Goal: Communication & Community: Ask a question

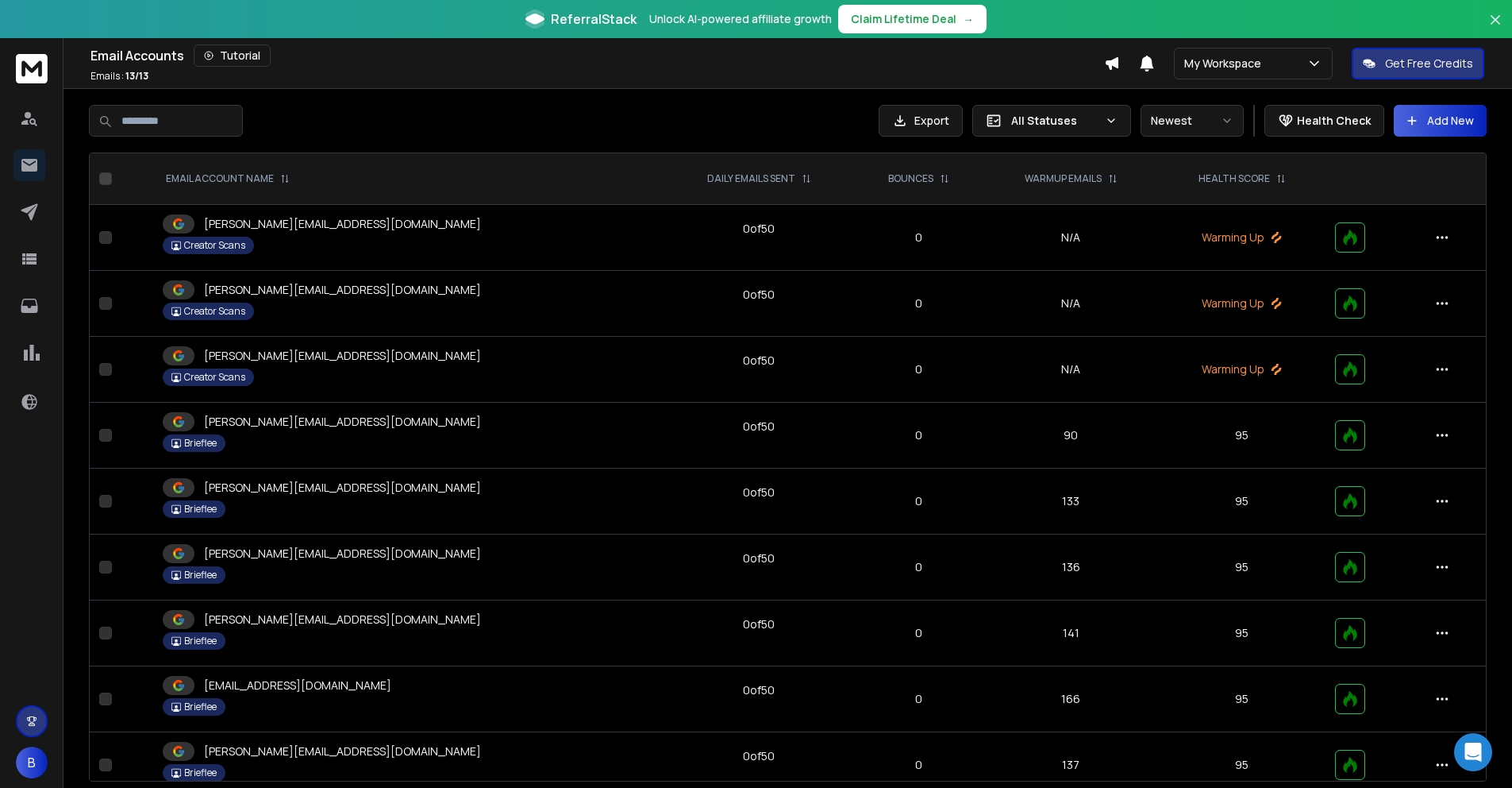
click at [997, 238] on td "N/A" at bounding box center [1071, 237] width 175 height 66
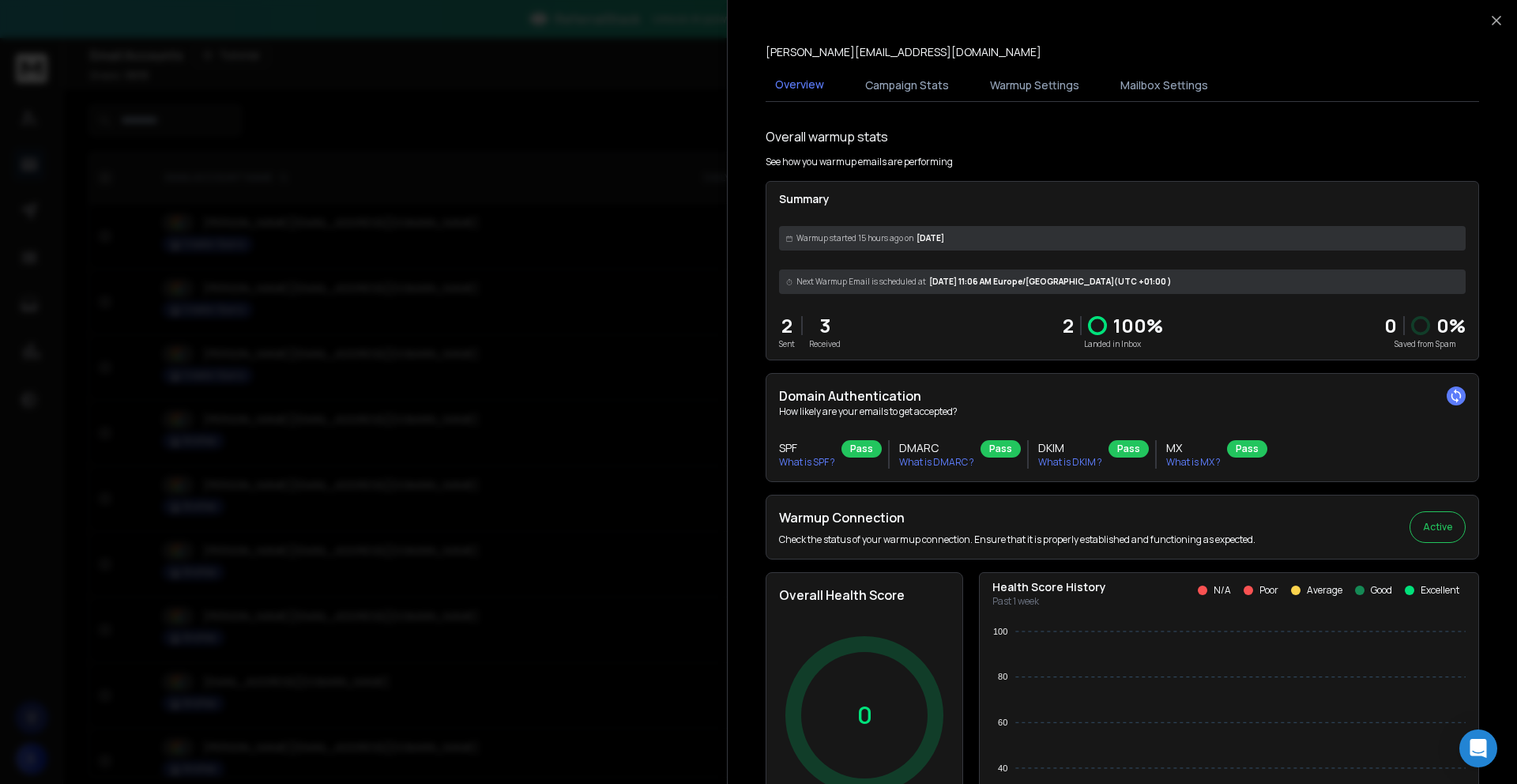
click at [475, 384] on div at bounding box center [758, 392] width 1517 height 784
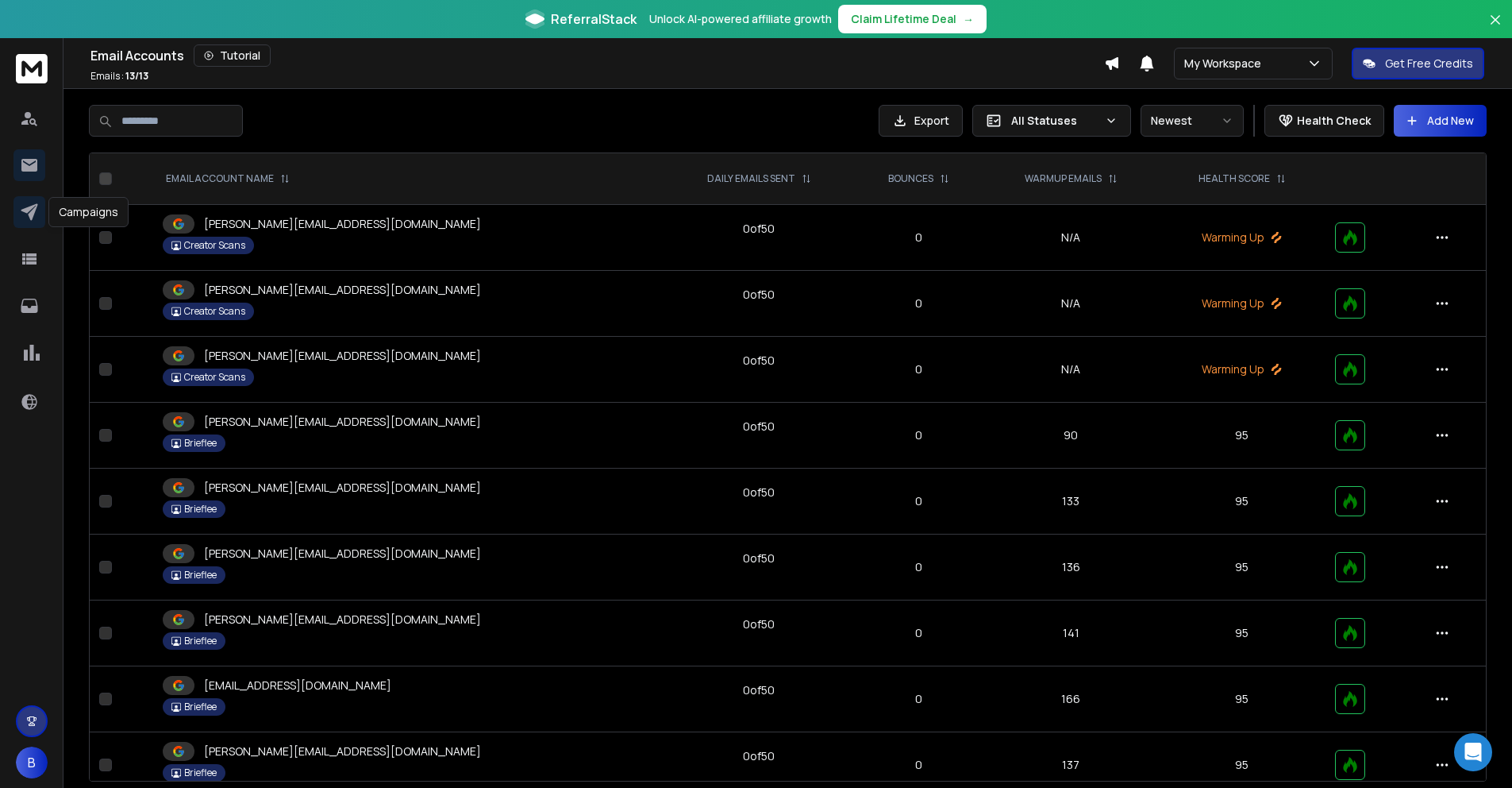
click at [17, 204] on link at bounding box center [29, 212] width 32 height 32
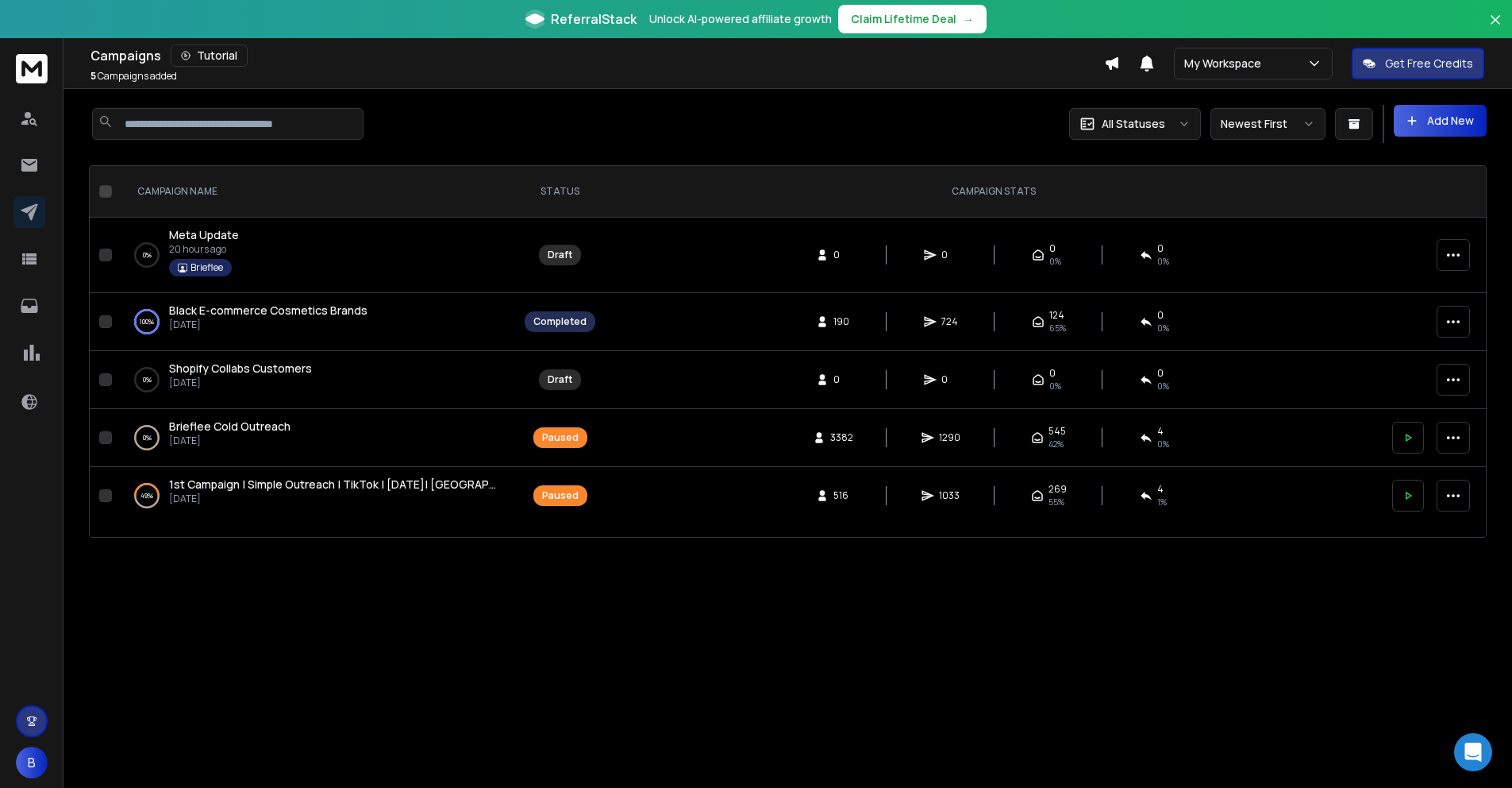
click at [1446, 497] on icon "button" at bounding box center [1454, 496] width 16 height 16
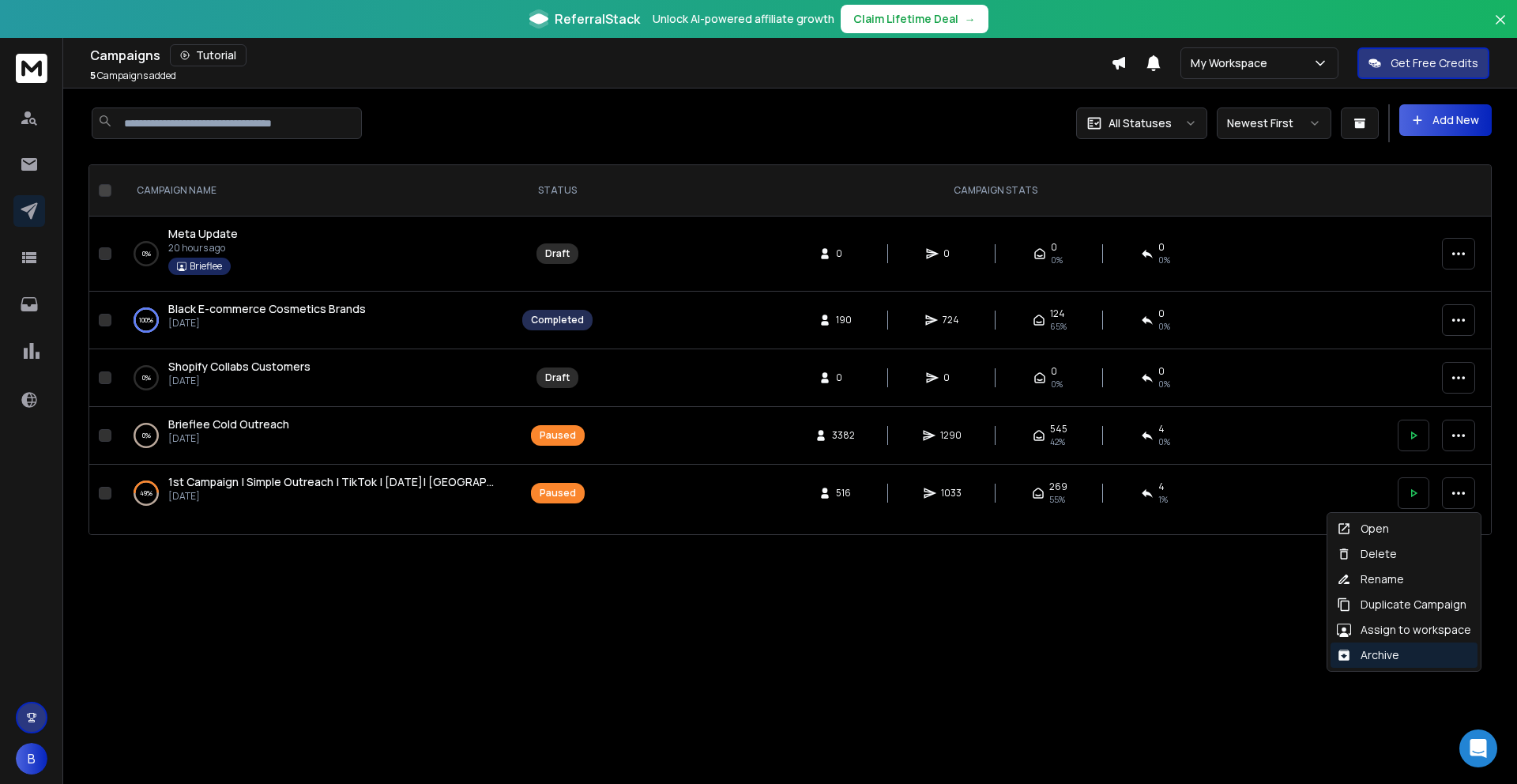
click at [1403, 655] on div "Archive" at bounding box center [1403, 655] width 147 height 26
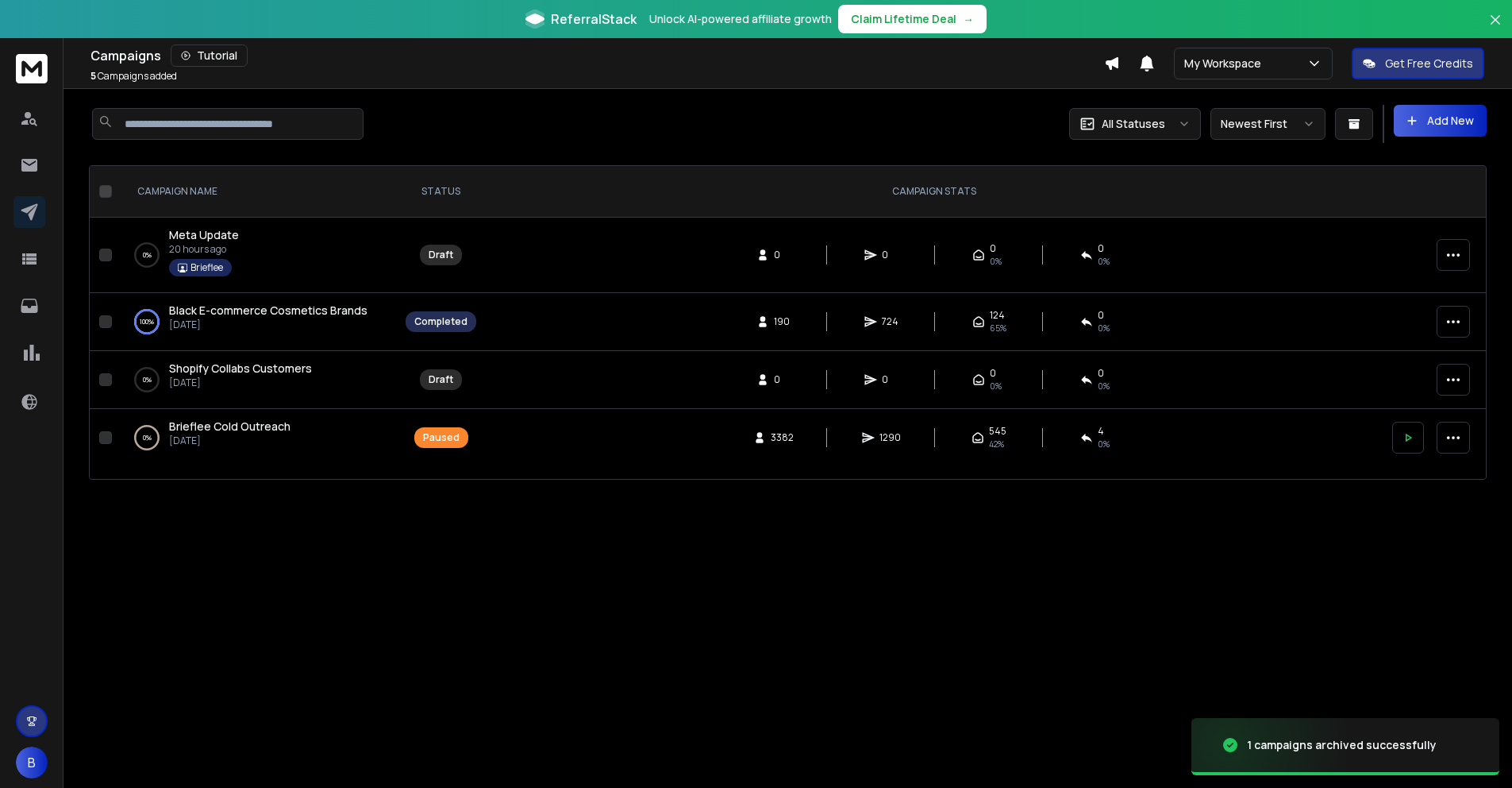
click at [1456, 445] on button "button" at bounding box center [1454, 437] width 34 height 32
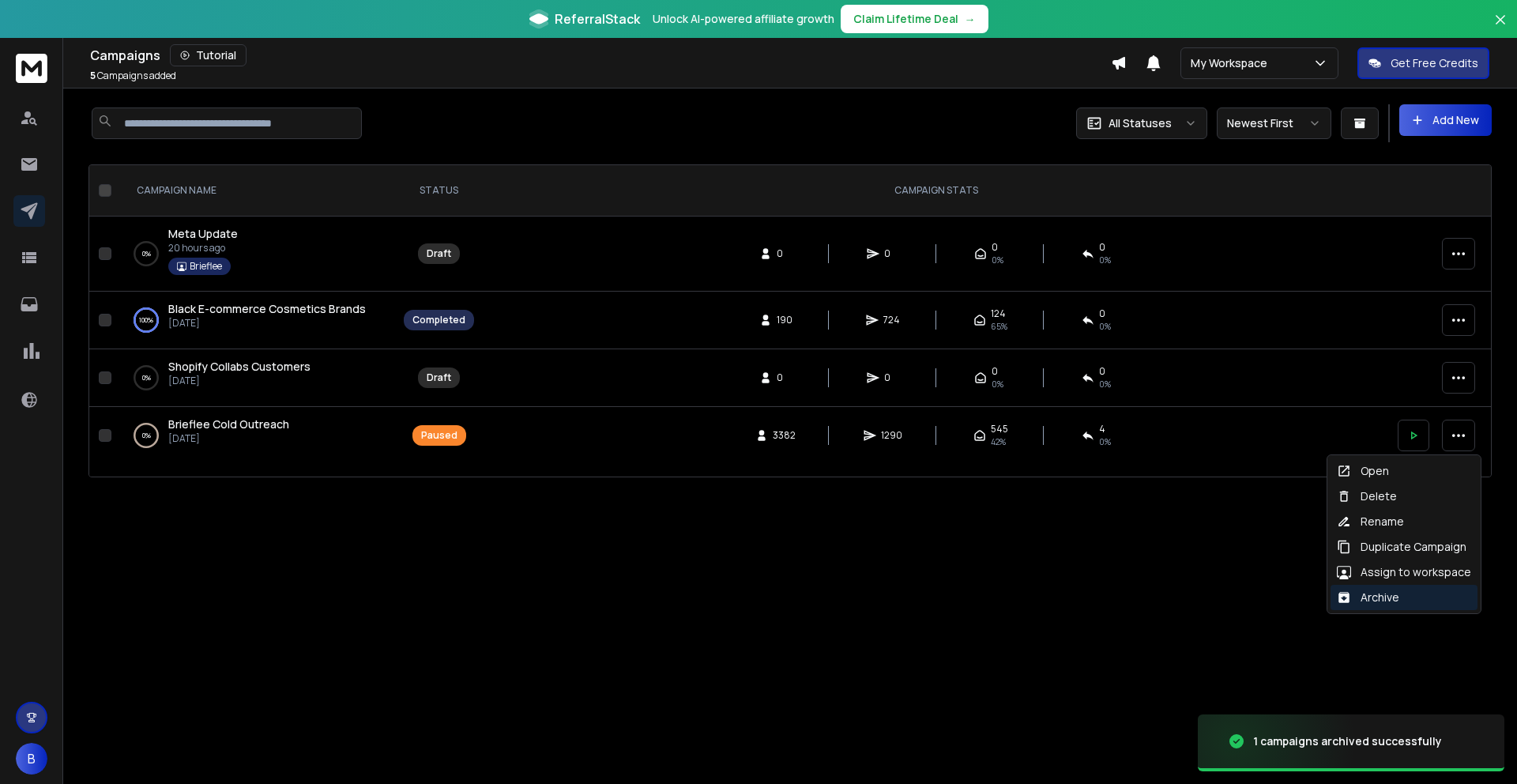
click at [1433, 595] on div "Archive" at bounding box center [1403, 597] width 147 height 26
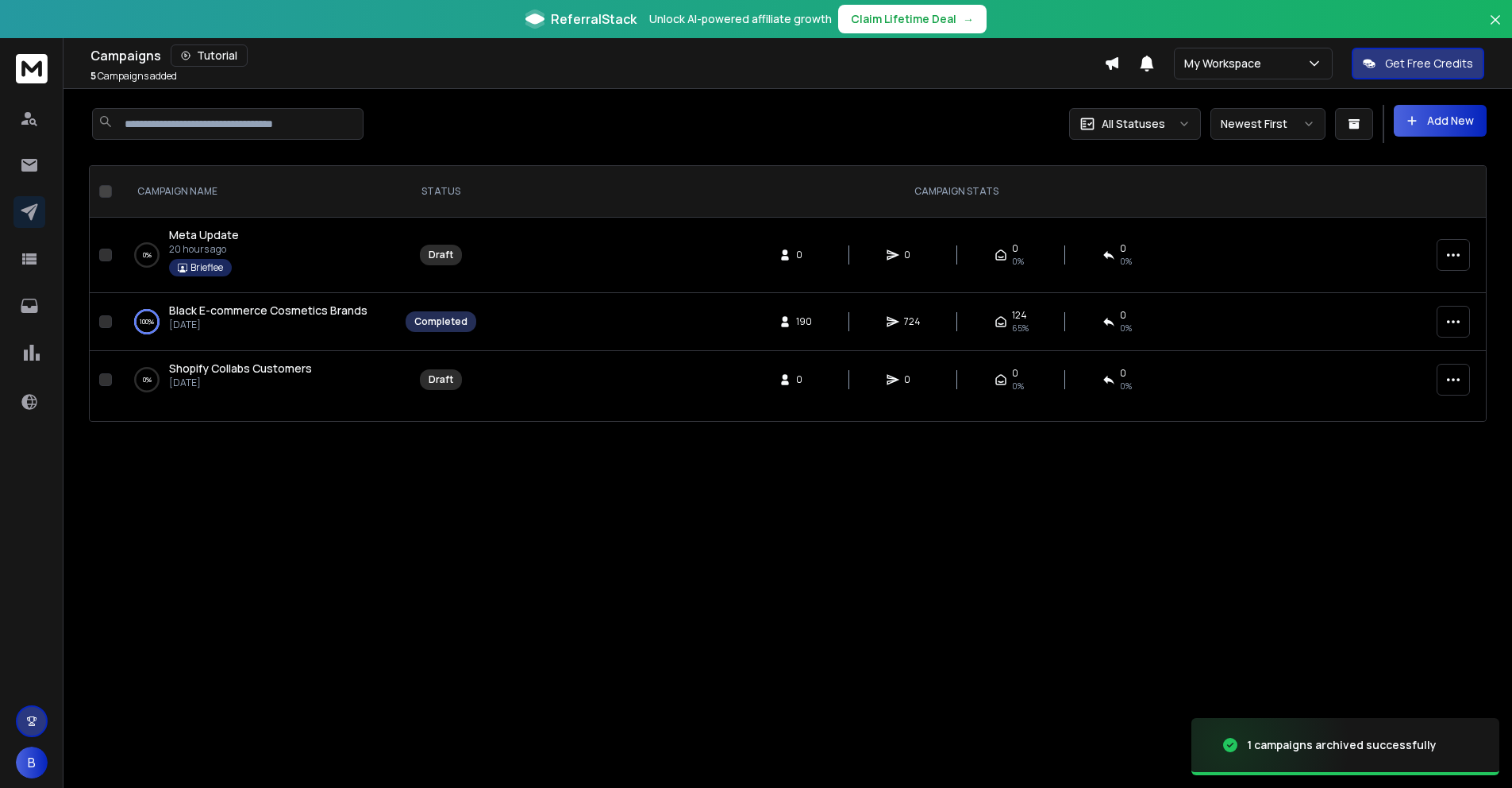
click at [1457, 389] on button "button" at bounding box center [1454, 380] width 34 height 32
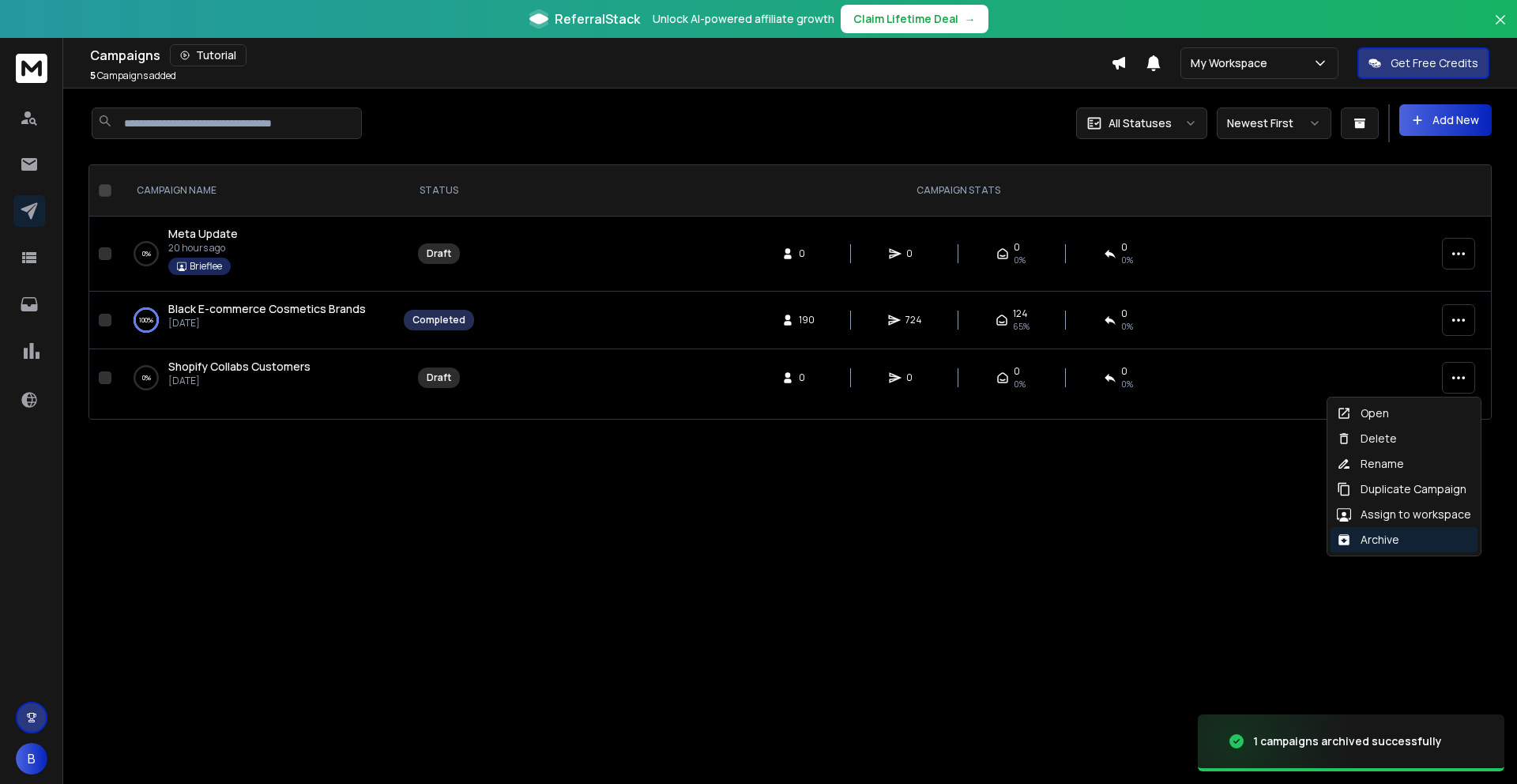
click at [1402, 538] on div "Archive" at bounding box center [1403, 539] width 147 height 26
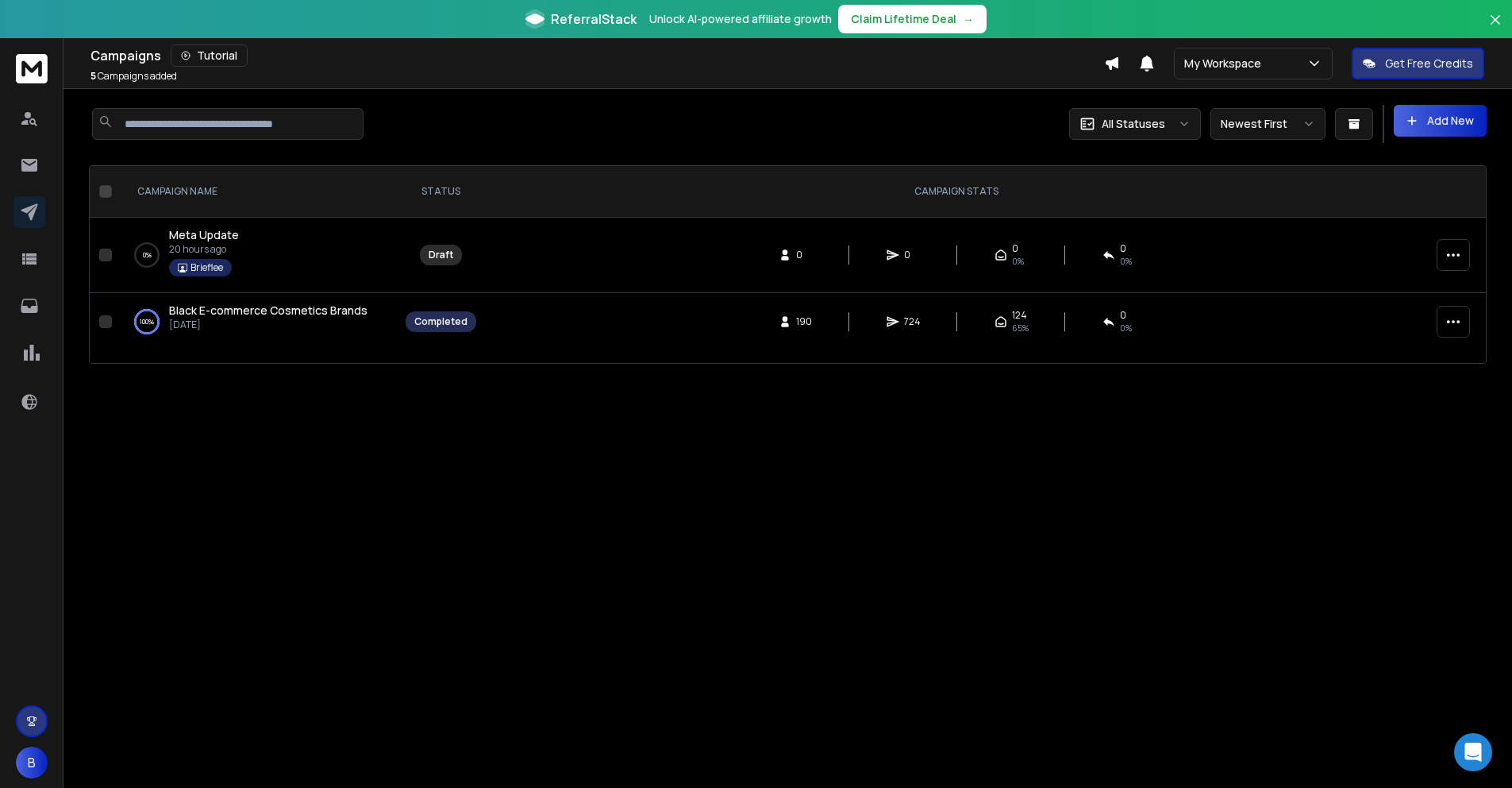
click at [1438, 324] on button "button" at bounding box center [1454, 321] width 34 height 32
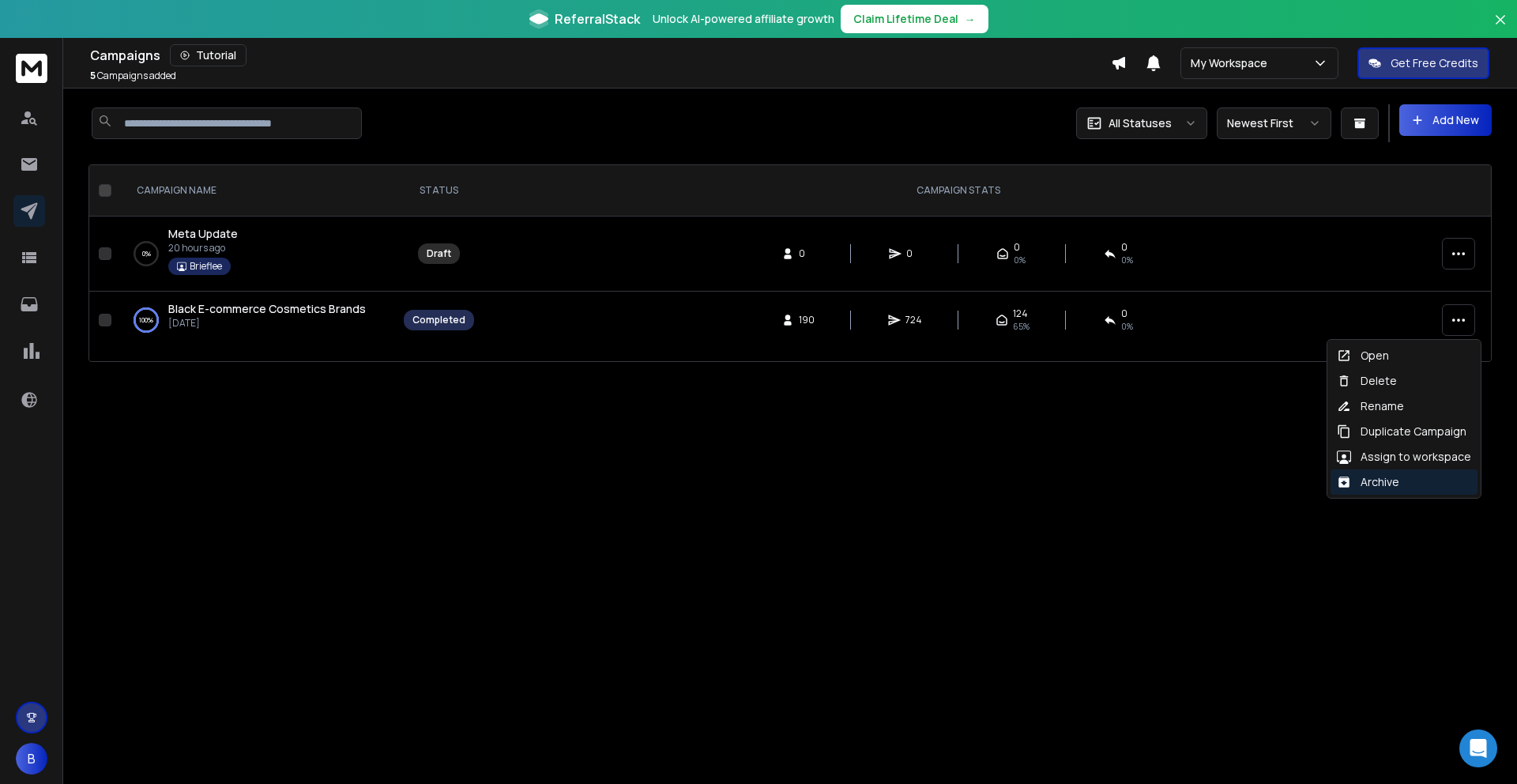
click at [1365, 476] on div "Archive" at bounding box center [1367, 482] width 63 height 16
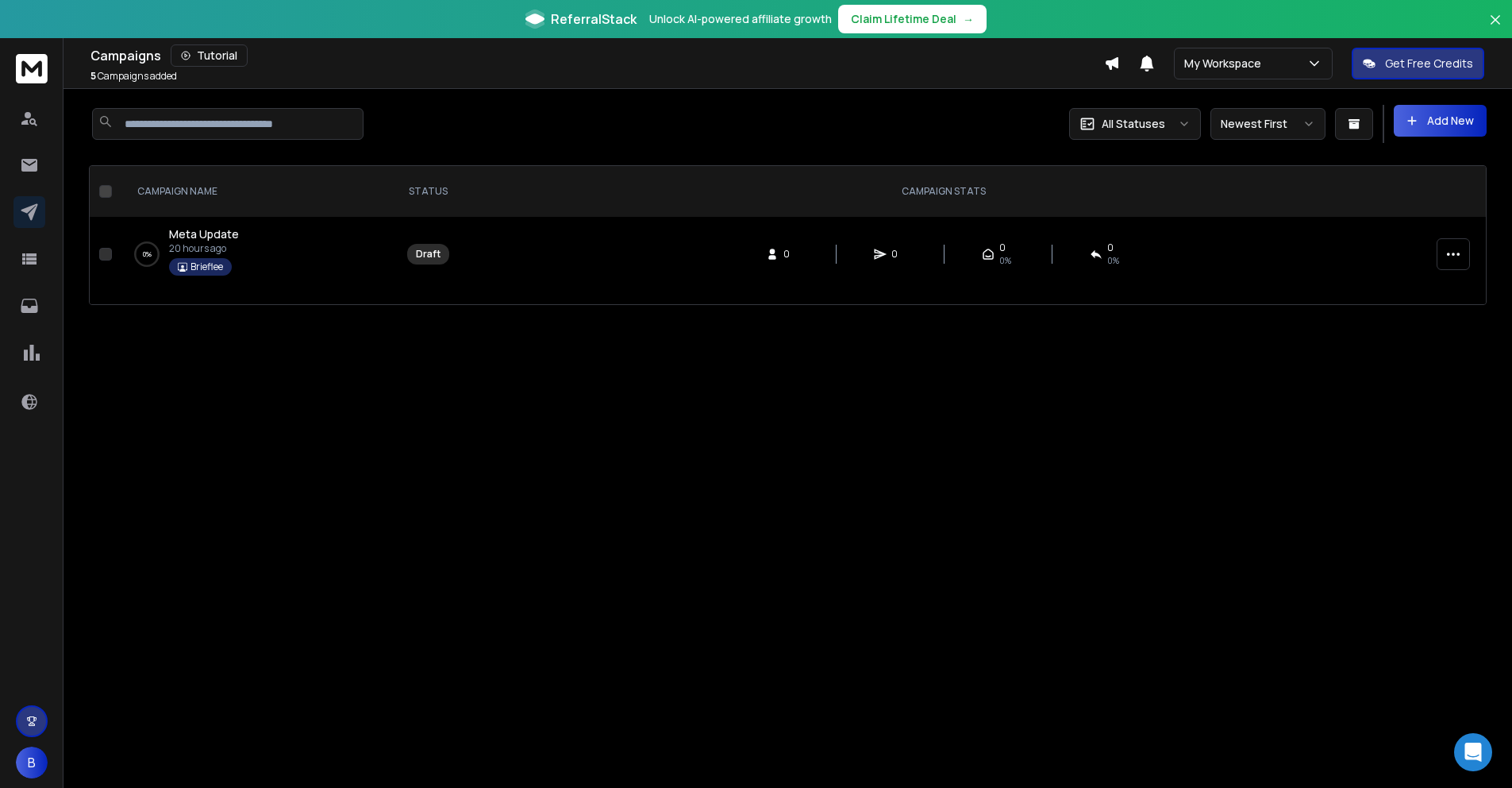
click at [800, 436] on div "Campaigns 5 Campaigns Added All Statuses Newest First Add New CAMPAIGN NAME STA…" at bounding box center [787, 498] width 1398 height 788
click at [1470, 728] on div "Campaigns 5 Campaigns Added All Statuses Newest First Add New CAMPAIGN NAME STA…" at bounding box center [787, 498] width 1398 height 788
click at [1485, 744] on div "Open Intercom Messenger" at bounding box center [1474, 753] width 42 height 42
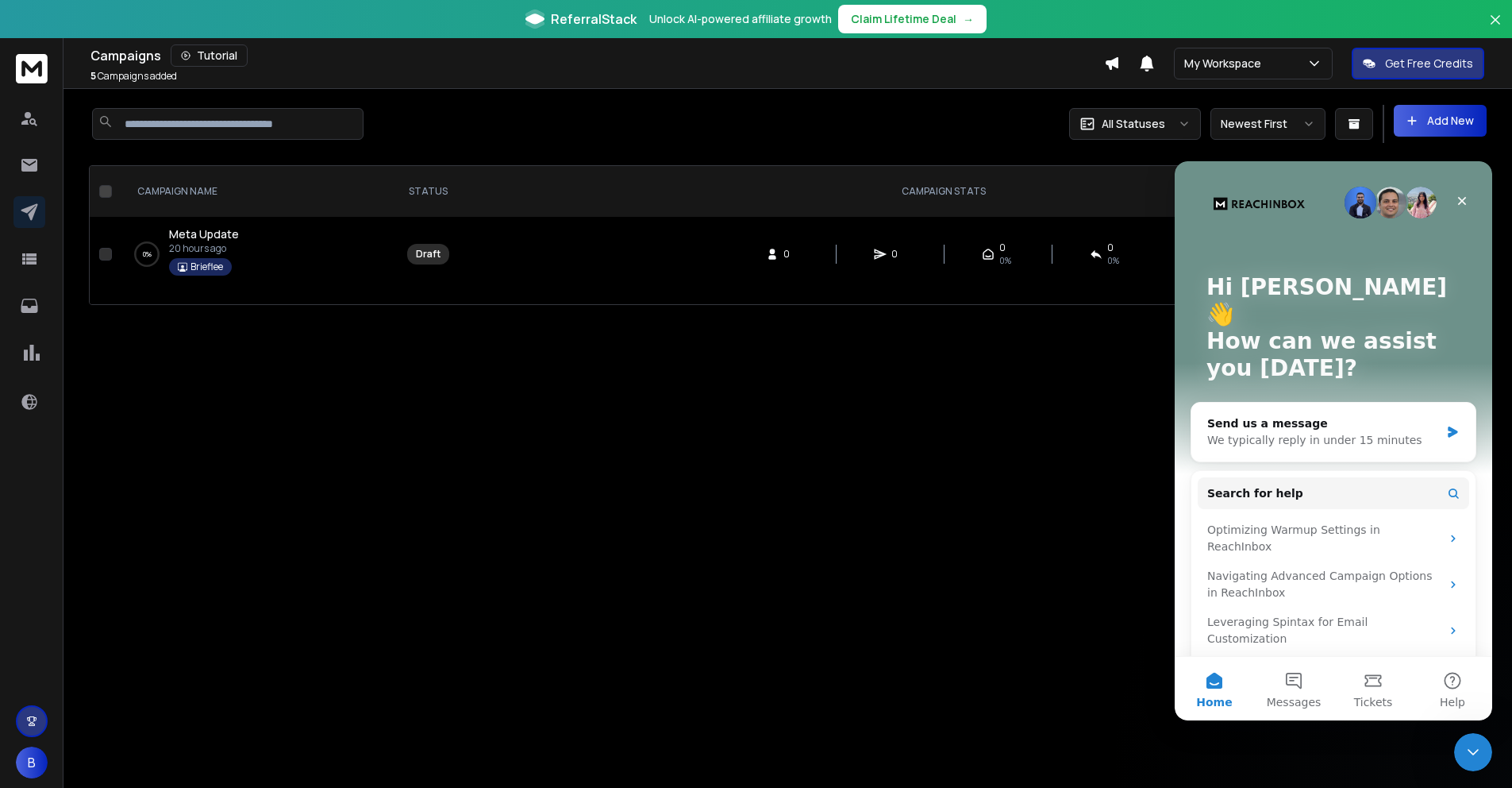
click at [918, 381] on div "Campaigns 5 Campaigns Added All Statuses Newest First Add New CAMPAIGN NAME STA…" at bounding box center [787, 498] width 1398 height 788
click at [911, 375] on div "Campaigns 5 Campaigns Added All Statuses Newest First Add New CAMPAIGN NAME STA…" at bounding box center [787, 498] width 1398 height 788
click at [911, 377] on div "Campaigns 5 Campaigns Added All Statuses Newest First Add New CAMPAIGN NAME STA…" at bounding box center [787, 498] width 1398 height 788
click at [1465, 198] on icon "Close" at bounding box center [1462, 201] width 9 height 9
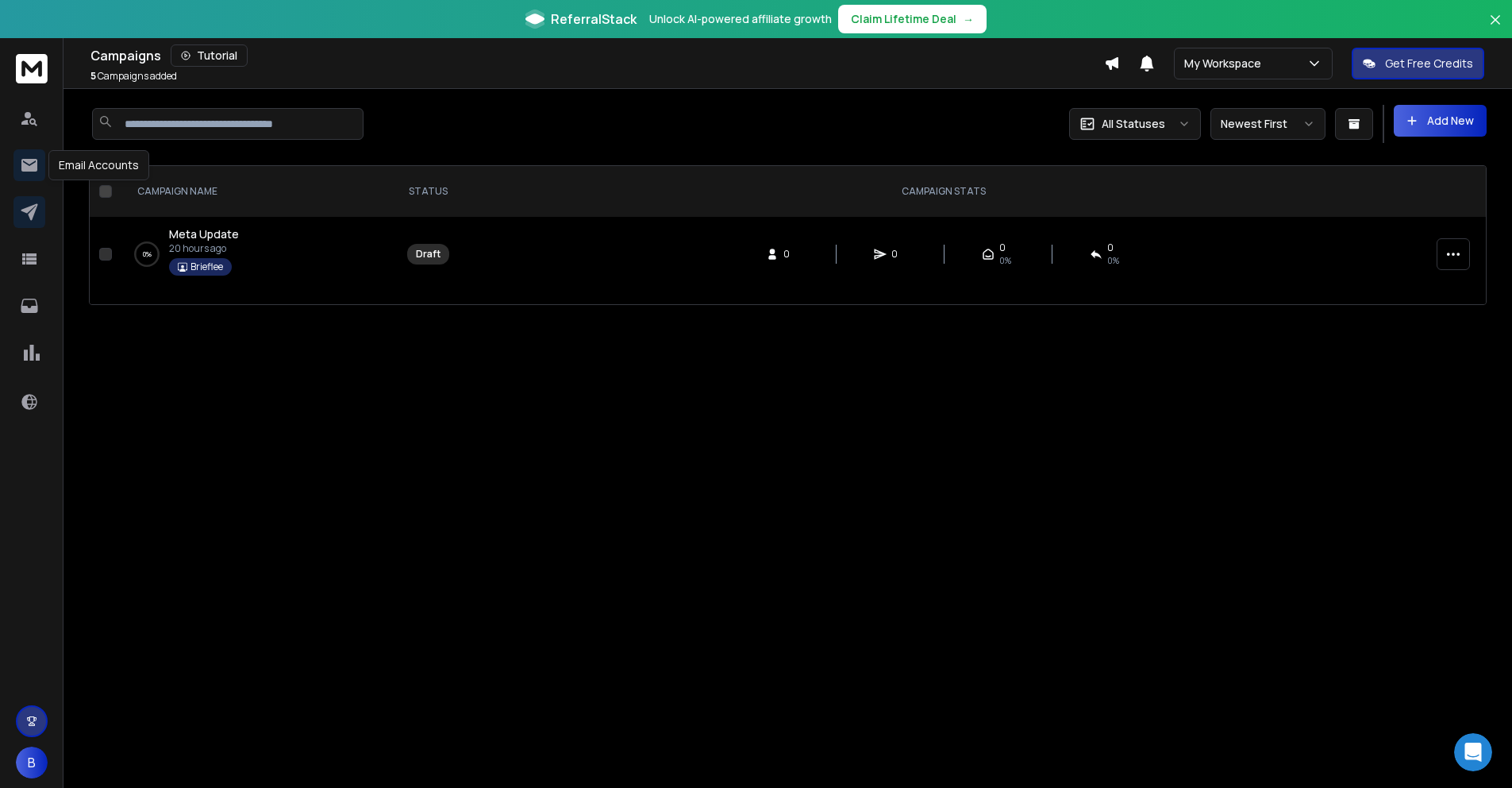
click at [26, 166] on icon at bounding box center [29, 165] width 16 height 12
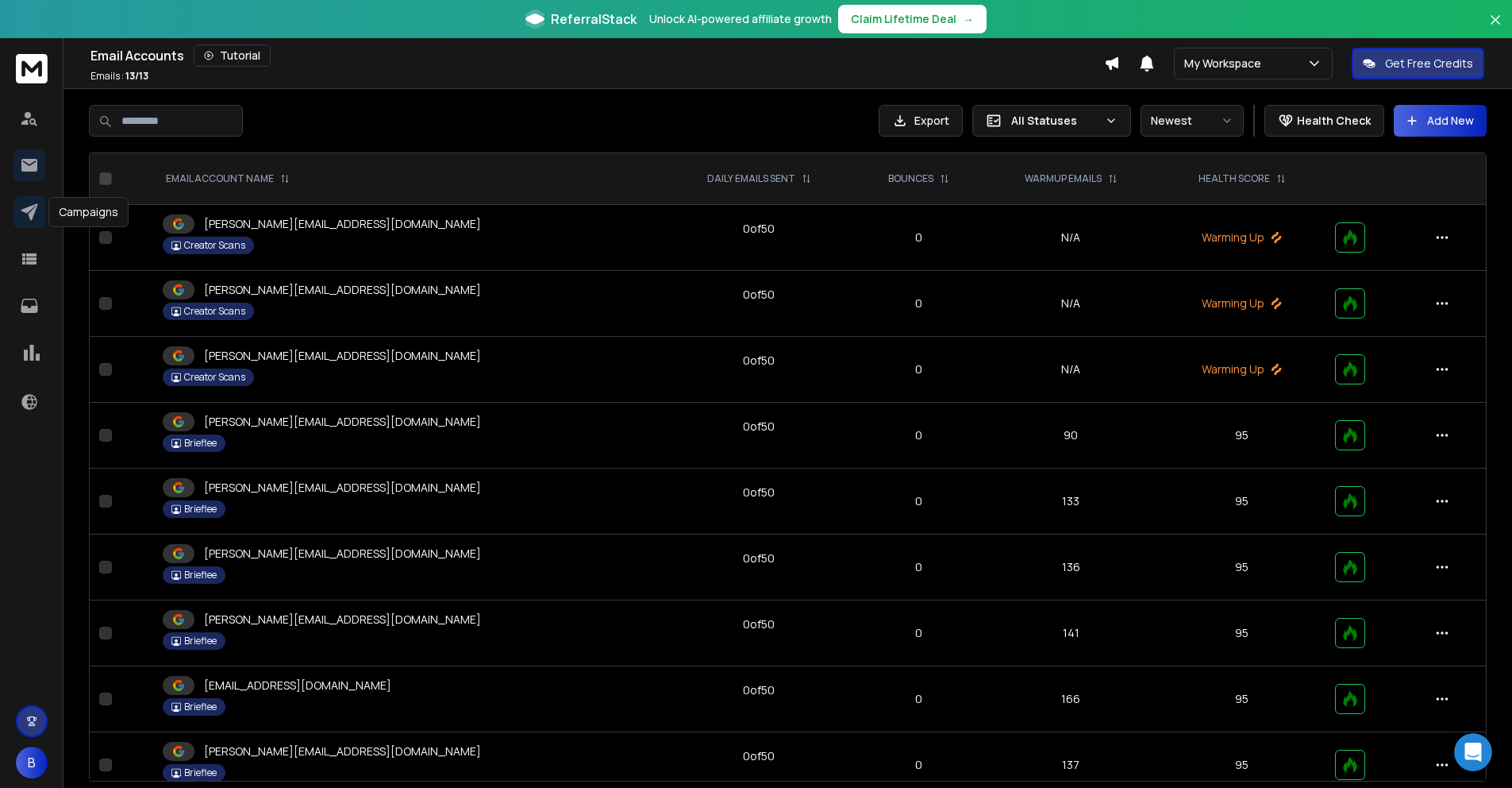
click at [25, 199] on link at bounding box center [29, 212] width 32 height 32
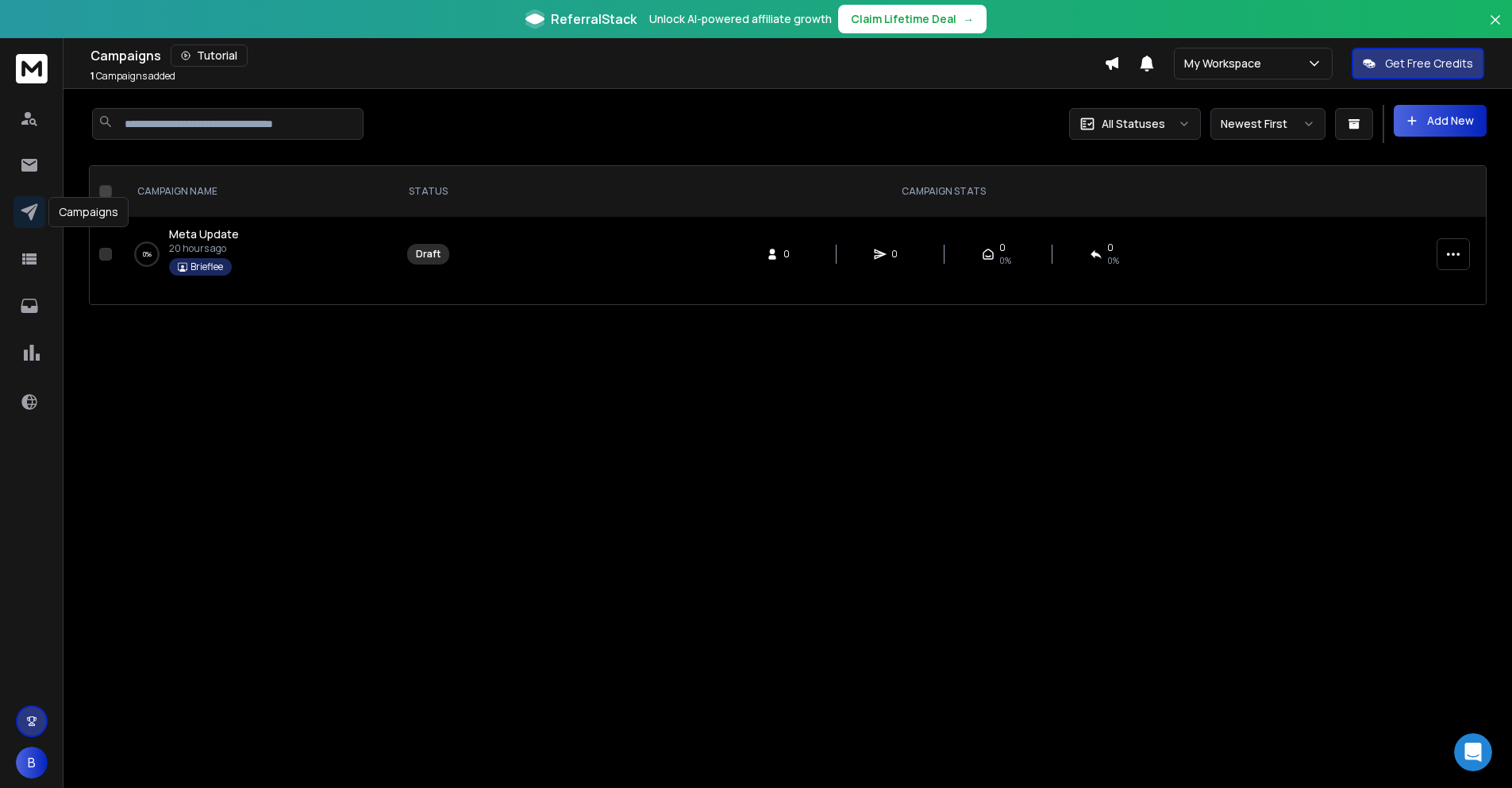
click at [38, 203] on icon at bounding box center [29, 212] width 19 height 19
click at [1353, 120] on icon at bounding box center [1354, 124] width 12 height 12
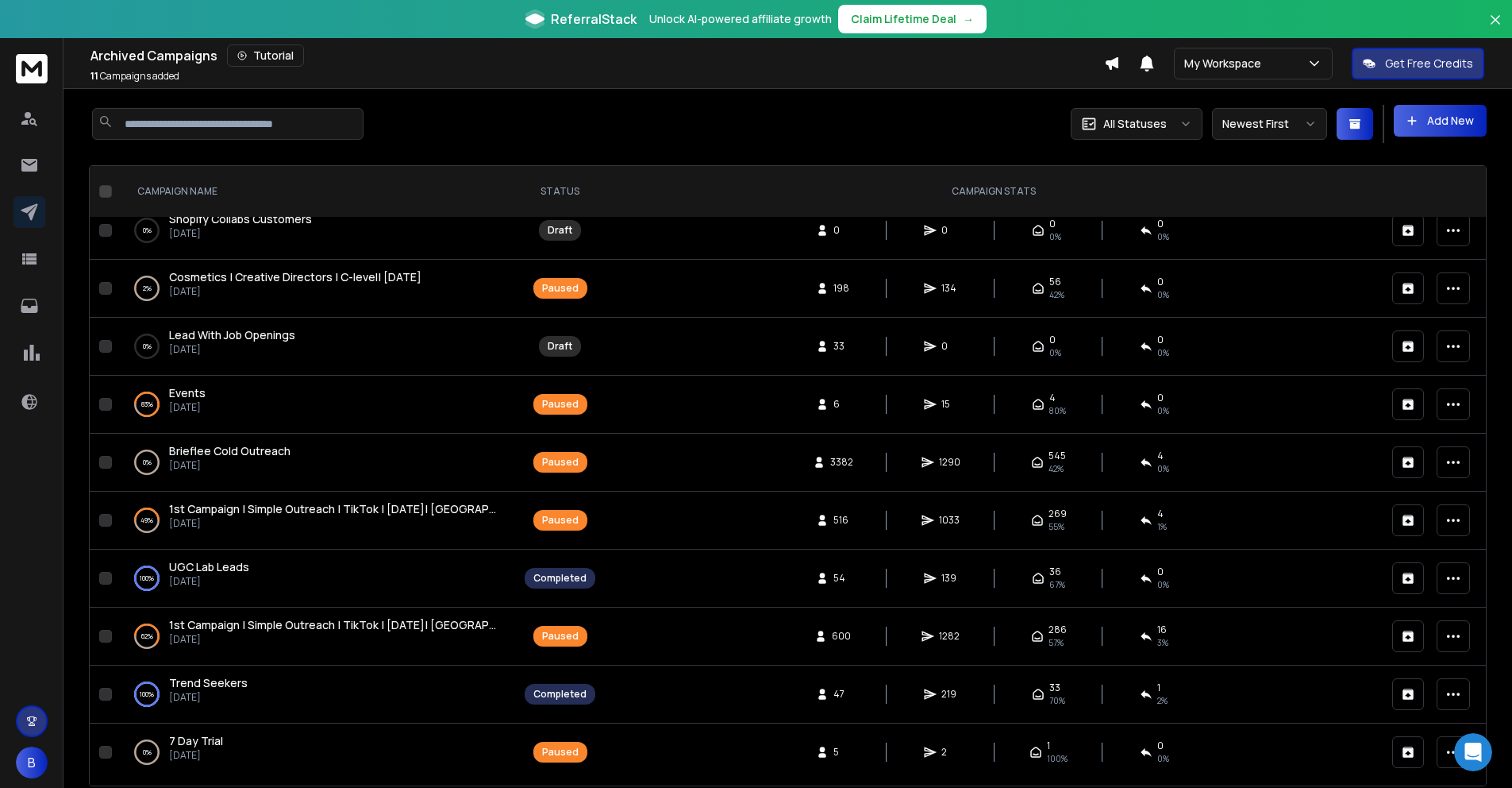
scroll to position [81, 0]
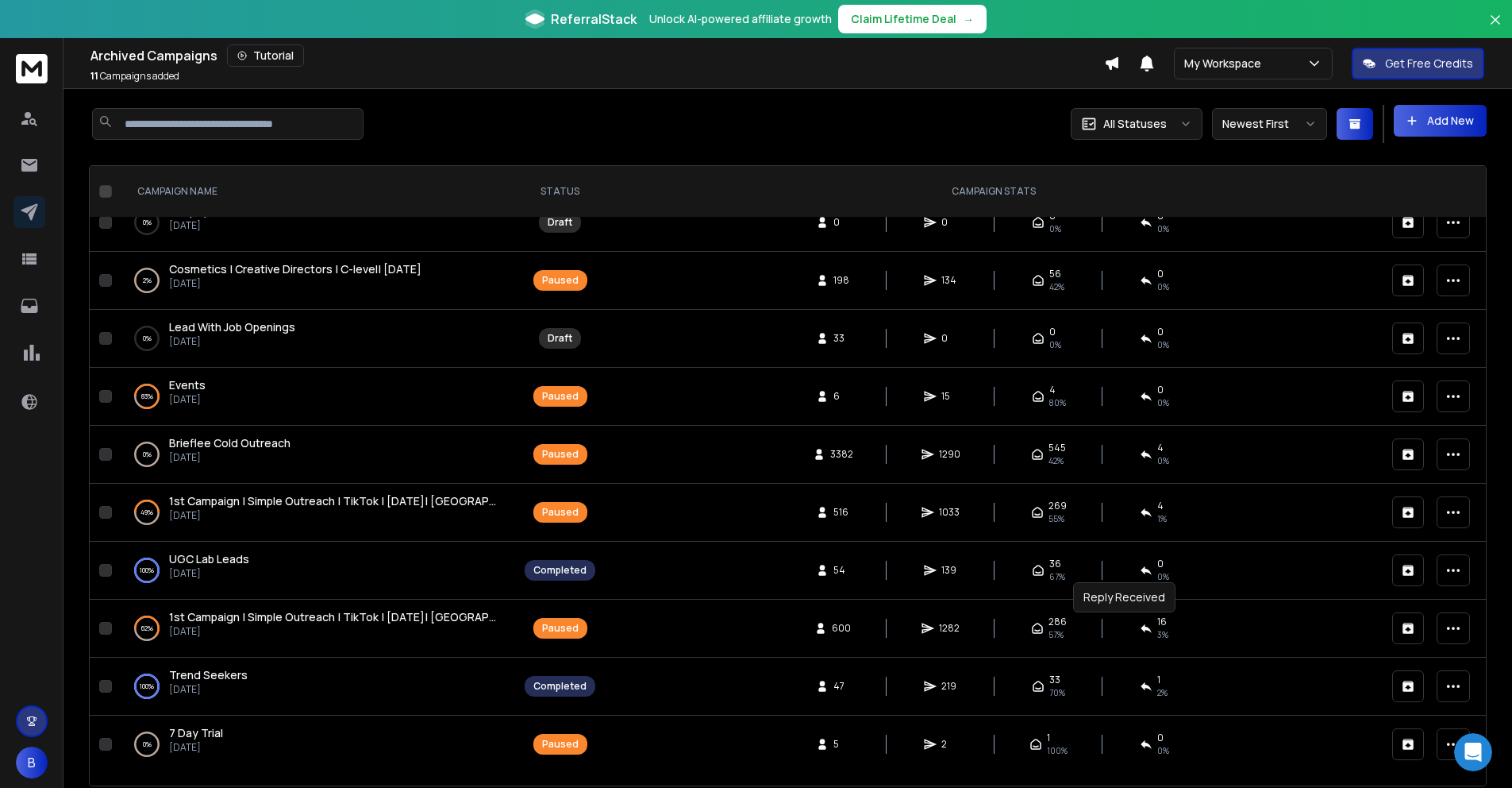
click at [1158, 627] on span "16" at bounding box center [1162, 622] width 10 height 12
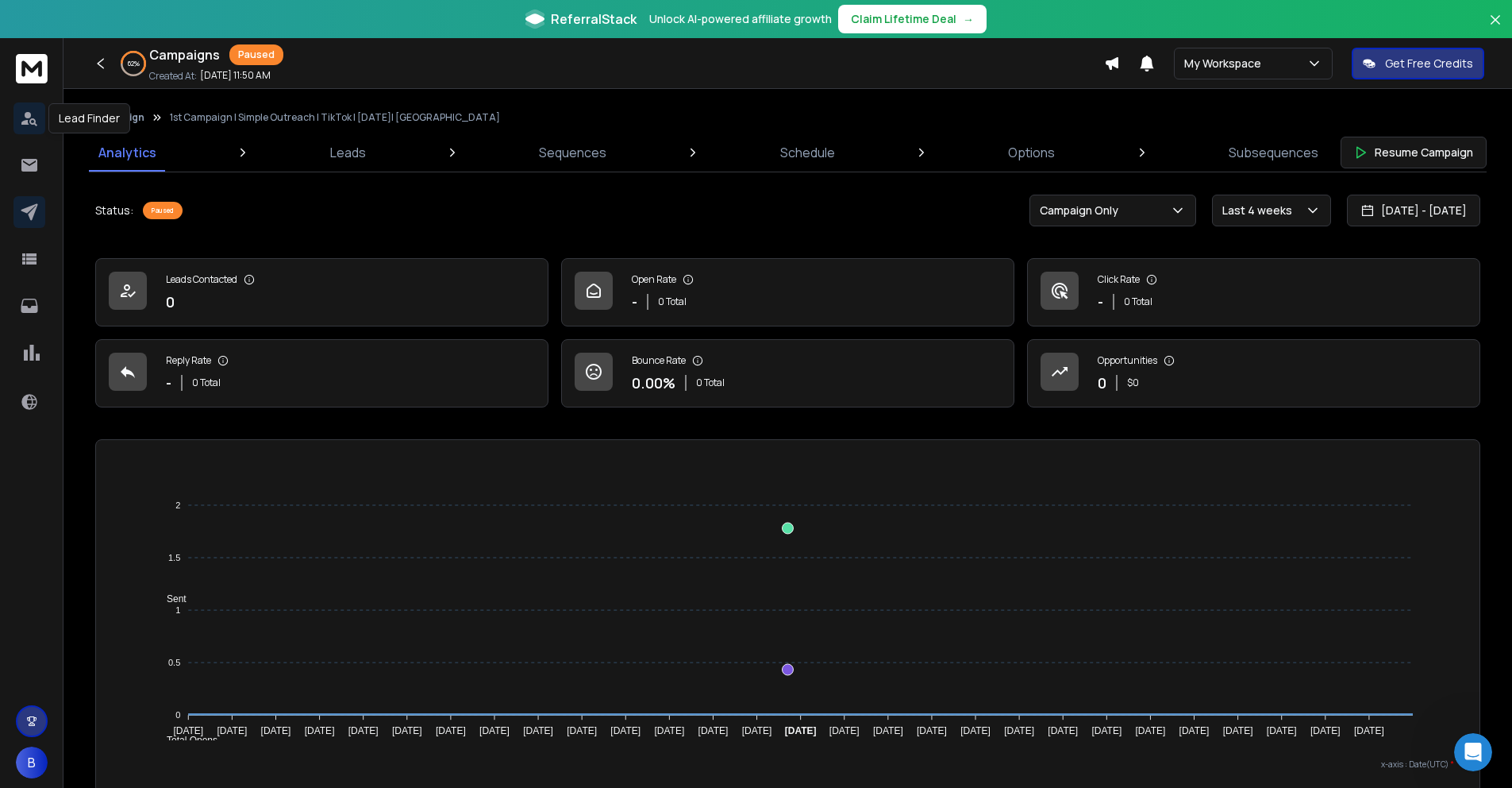
click at [34, 104] on link at bounding box center [29, 119] width 32 height 32
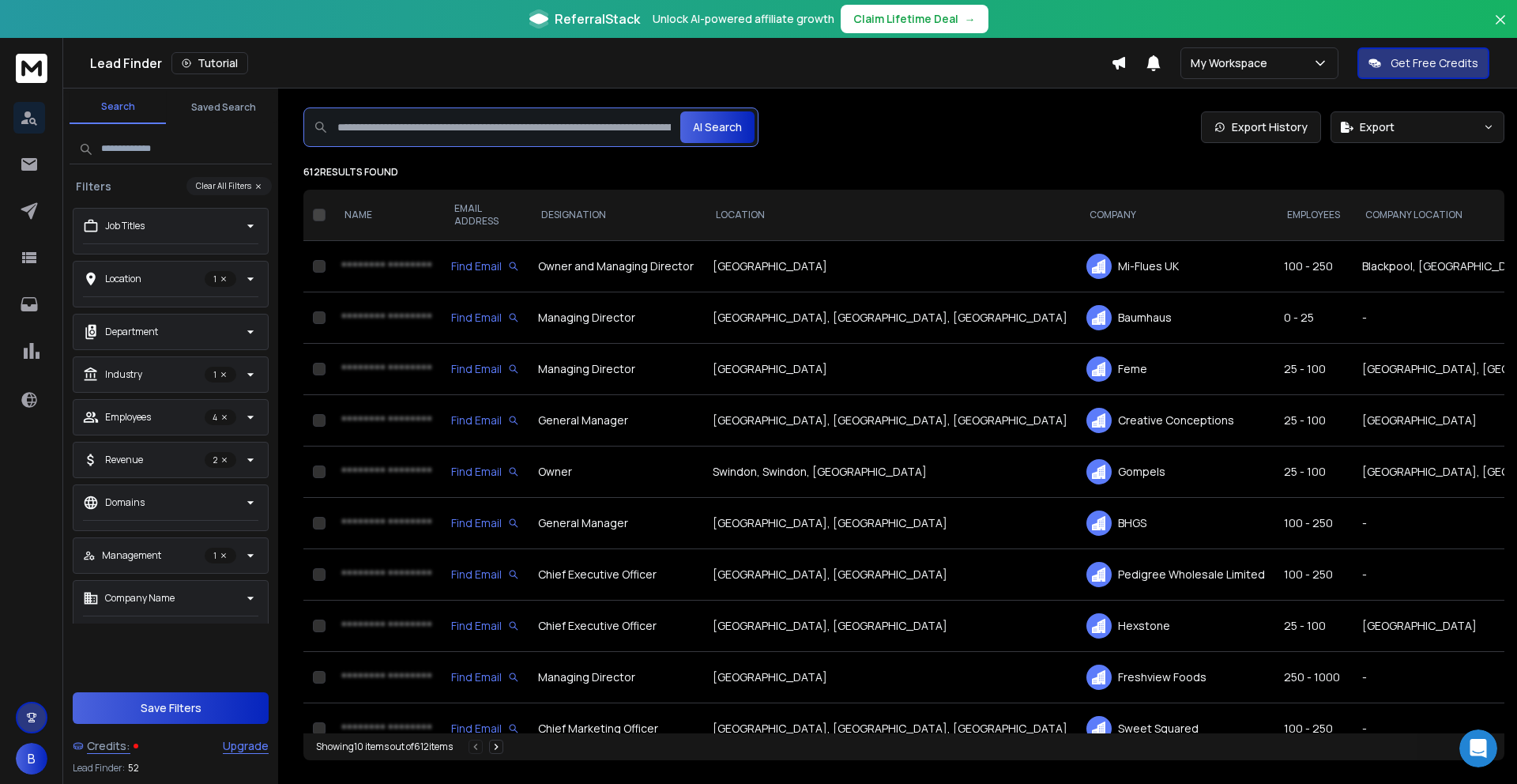
click at [238, 747] on div "Upgrade" at bounding box center [246, 746] width 46 height 16
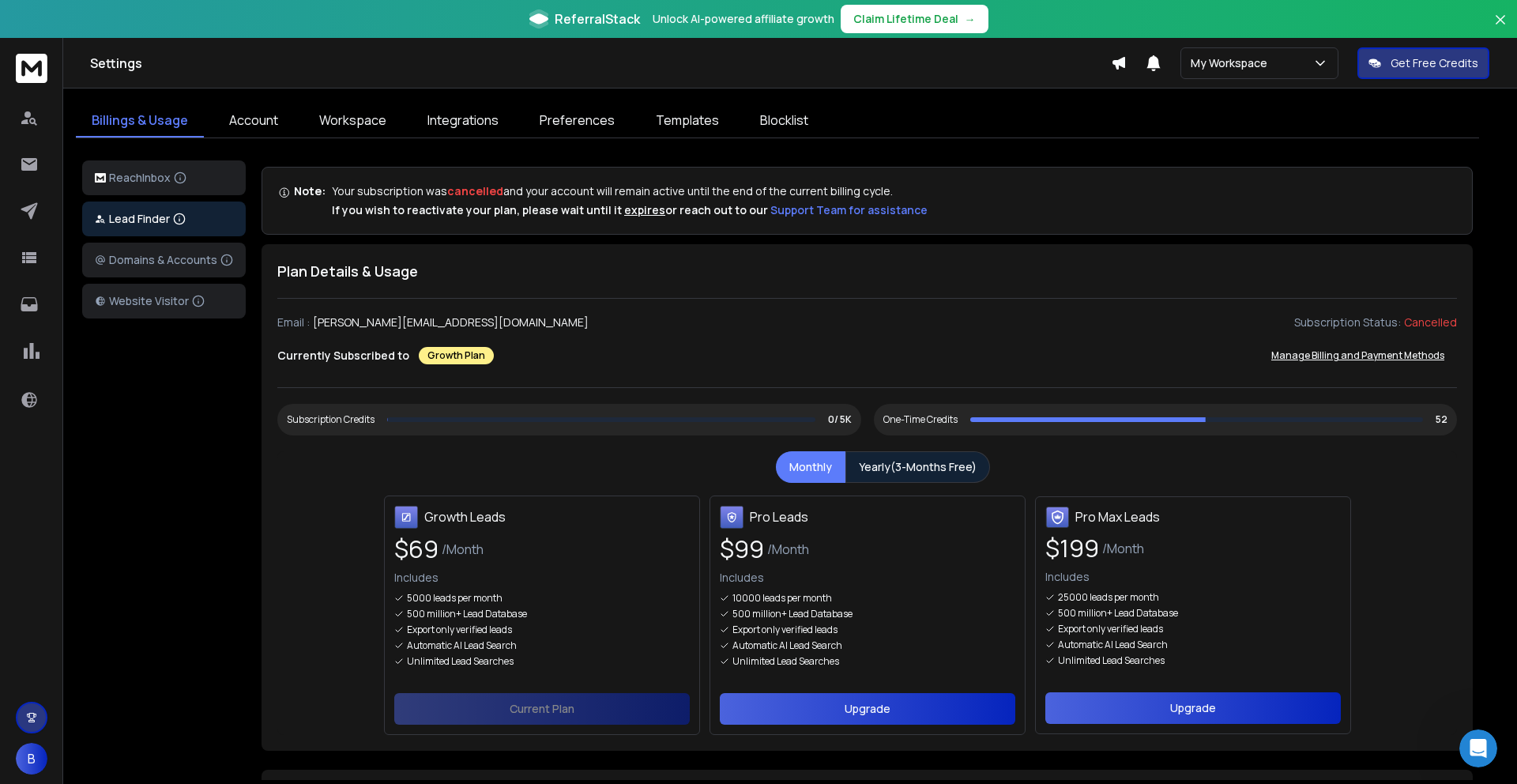
click at [886, 473] on button "Yearly(3-Months Free)" at bounding box center [918, 467] width 144 height 32
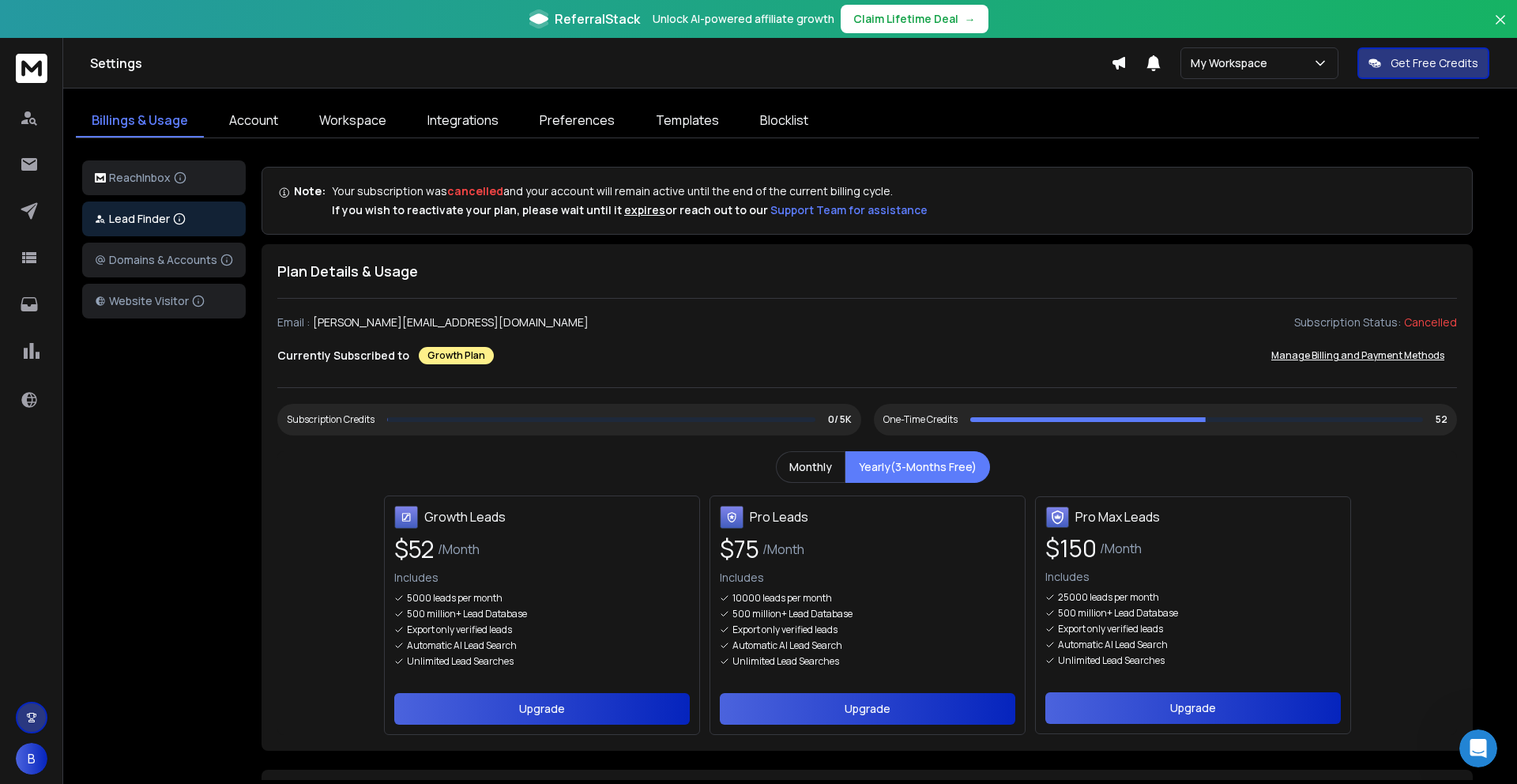
click at [852, 464] on button "Yearly(3-Months Free)" at bounding box center [918, 467] width 144 height 32
click at [802, 470] on button "Monthly" at bounding box center [810, 467] width 70 height 32
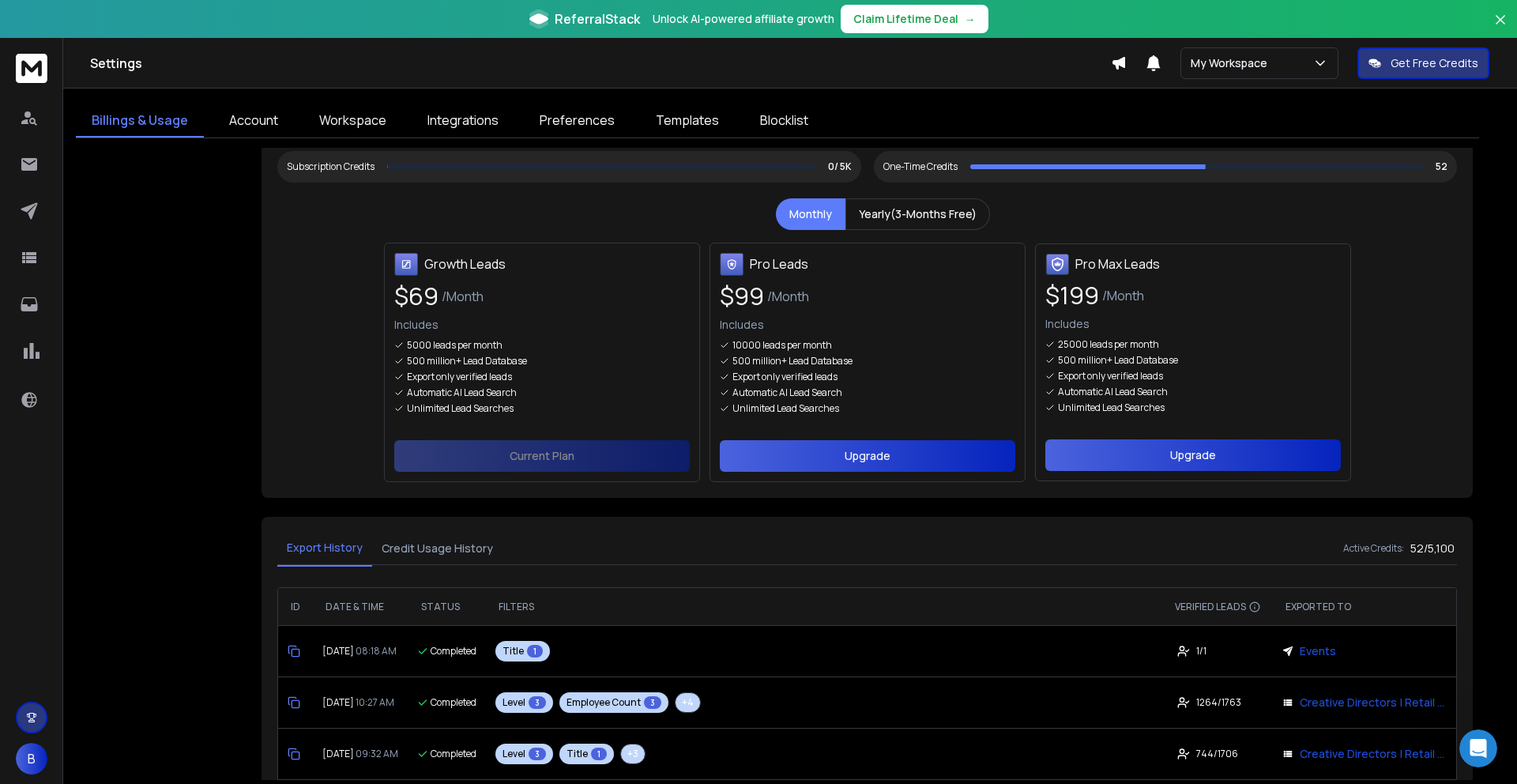
scroll to position [274, 0]
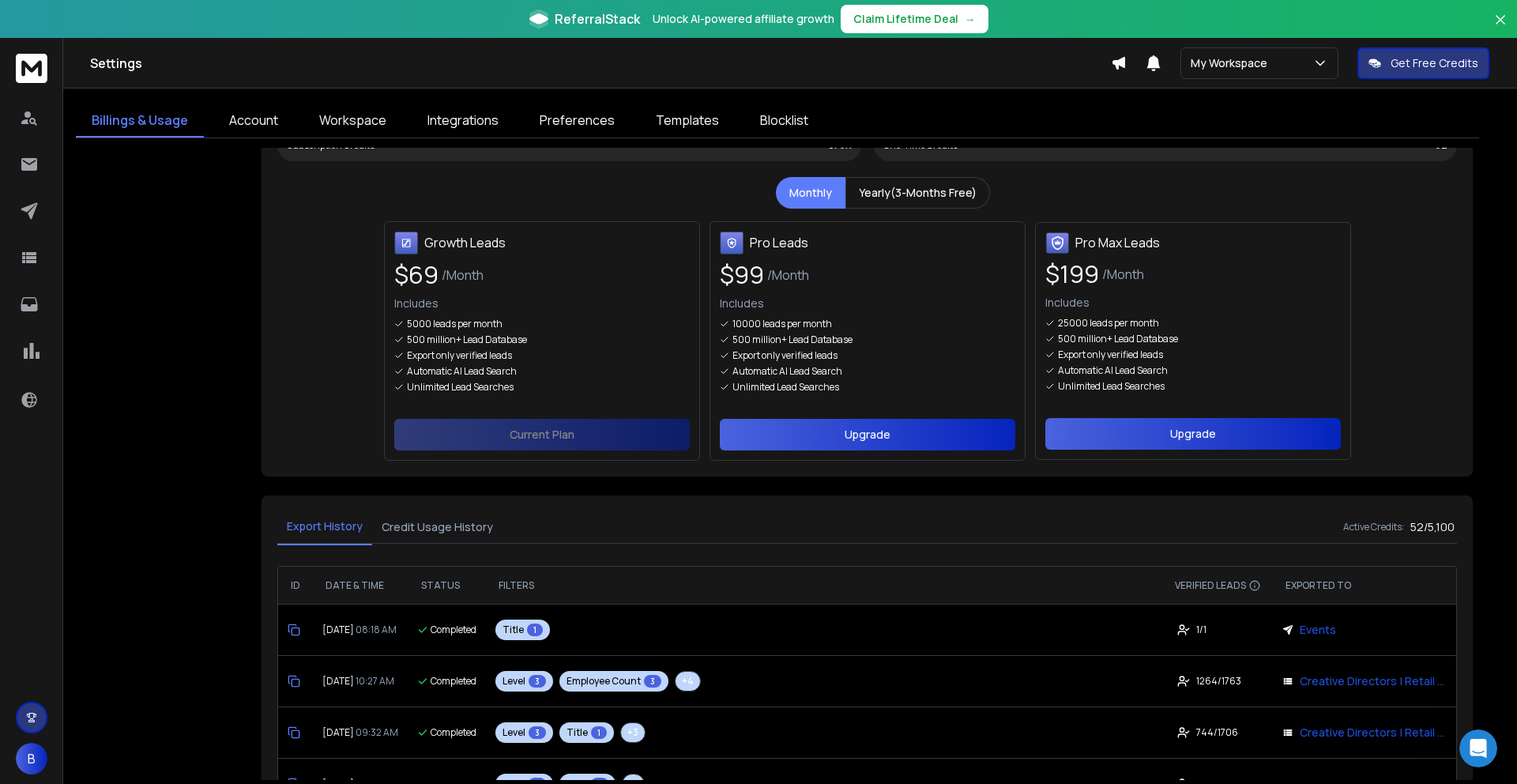
click at [612, 419] on div "Current Plan" at bounding box center [541, 434] width 295 height 32
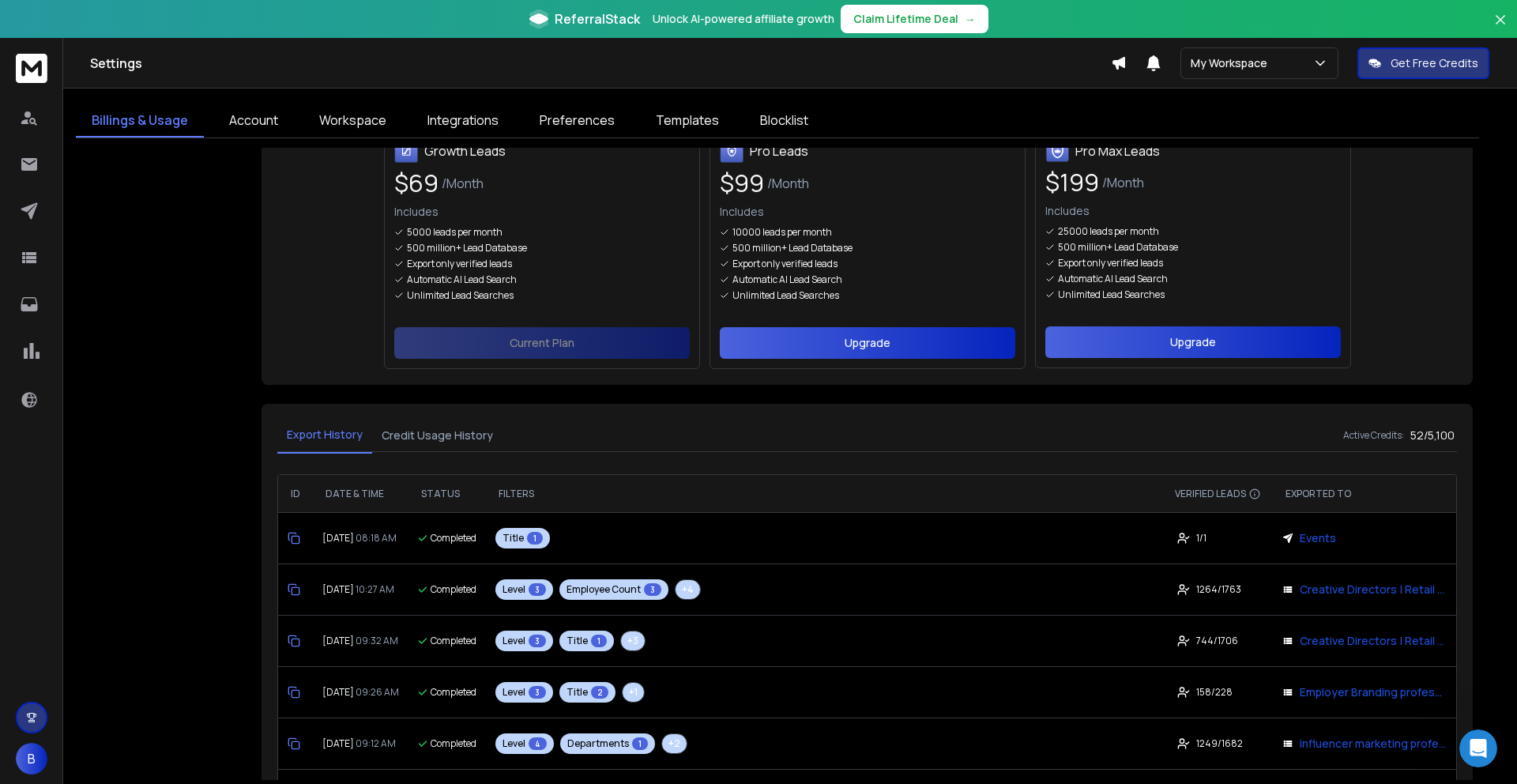
scroll to position [375, 0]
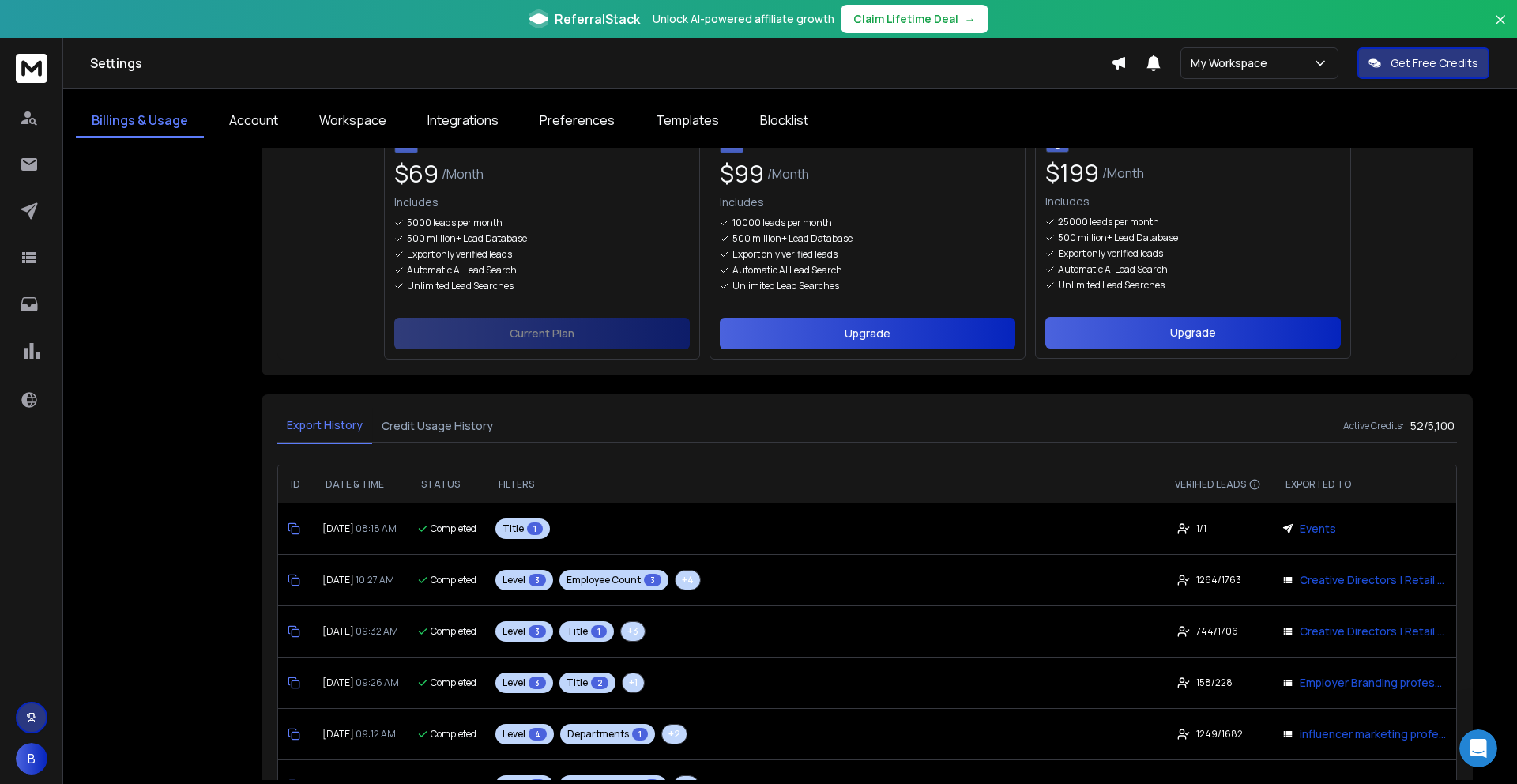
click at [614, 334] on div "Current Plan" at bounding box center [541, 334] width 295 height 32
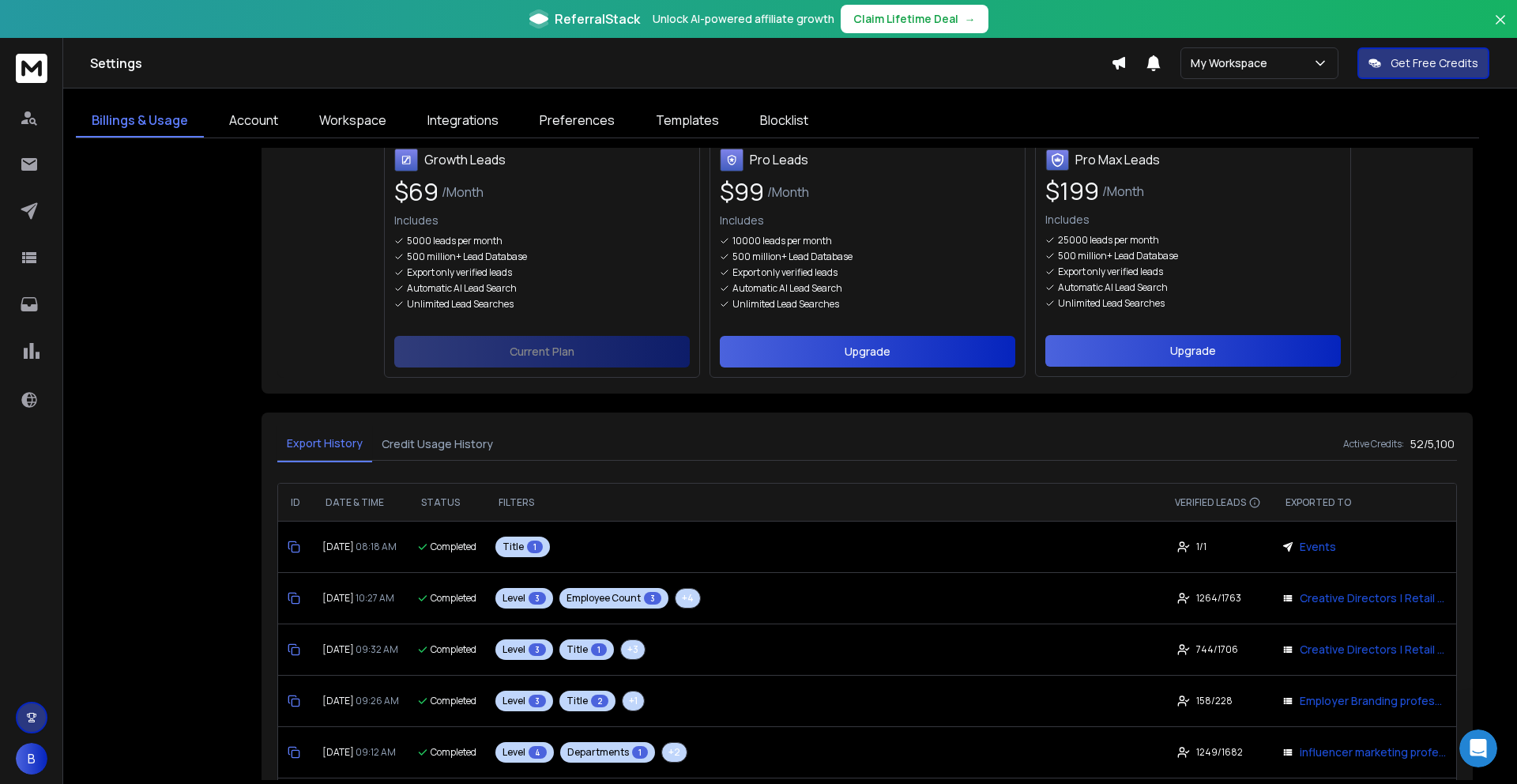
scroll to position [0, 0]
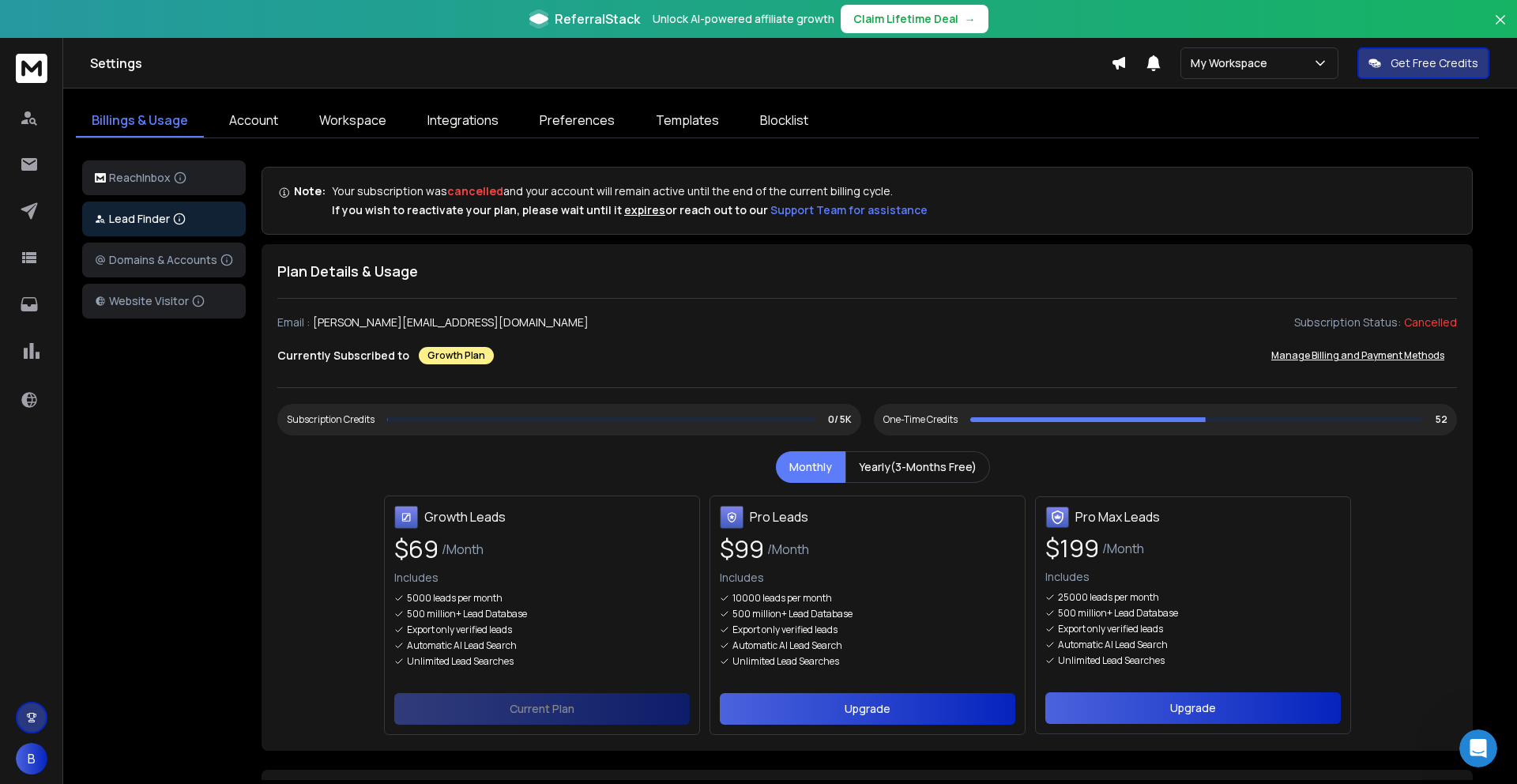
click at [1357, 349] on p "Manage Billing and Payment Methods" at bounding box center [1358, 355] width 173 height 12
click at [1491, 742] on div "Open Intercom Messenger" at bounding box center [1476, 745] width 52 height 52
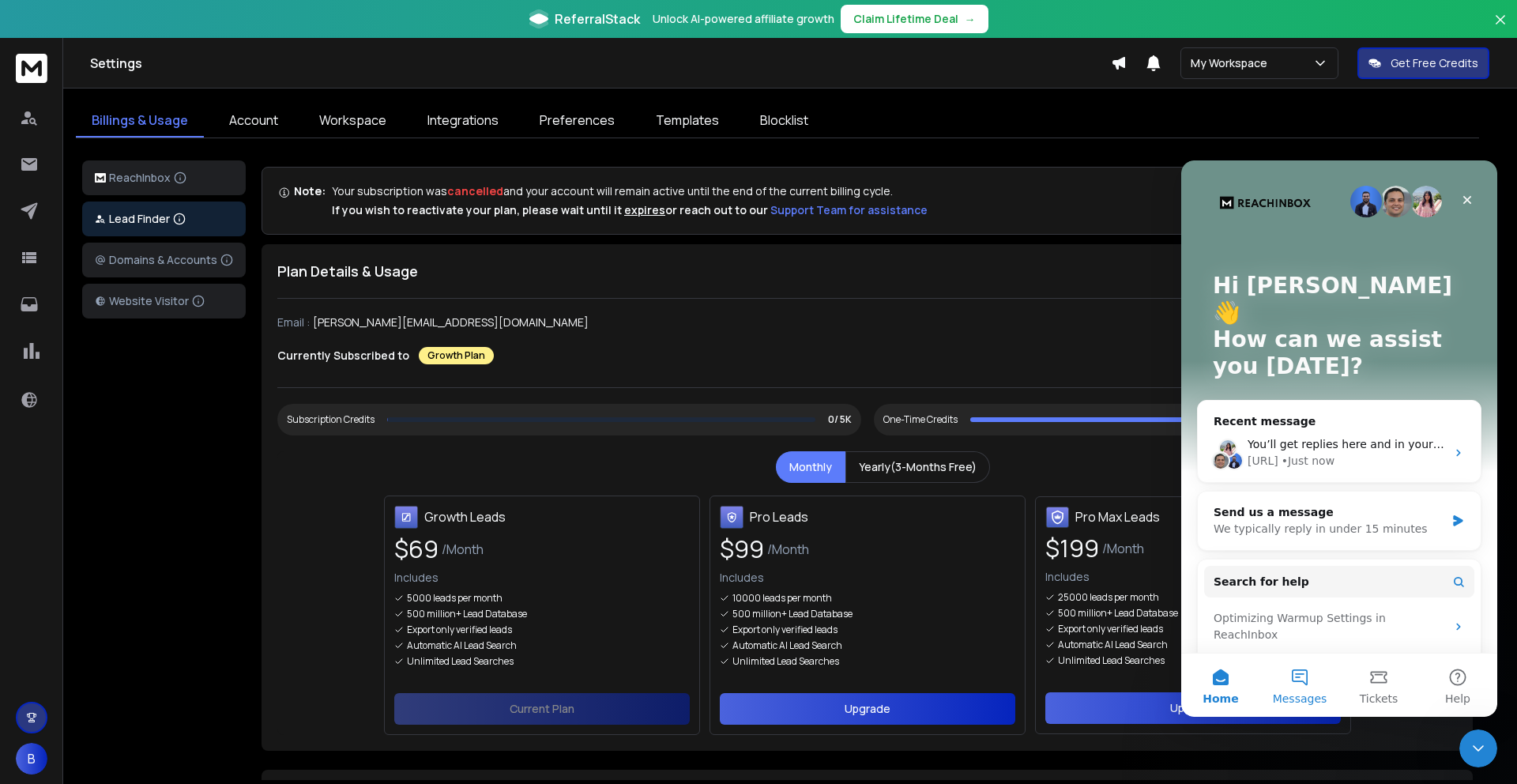
click at [1308, 685] on button "Messages" at bounding box center [1299, 685] width 79 height 63
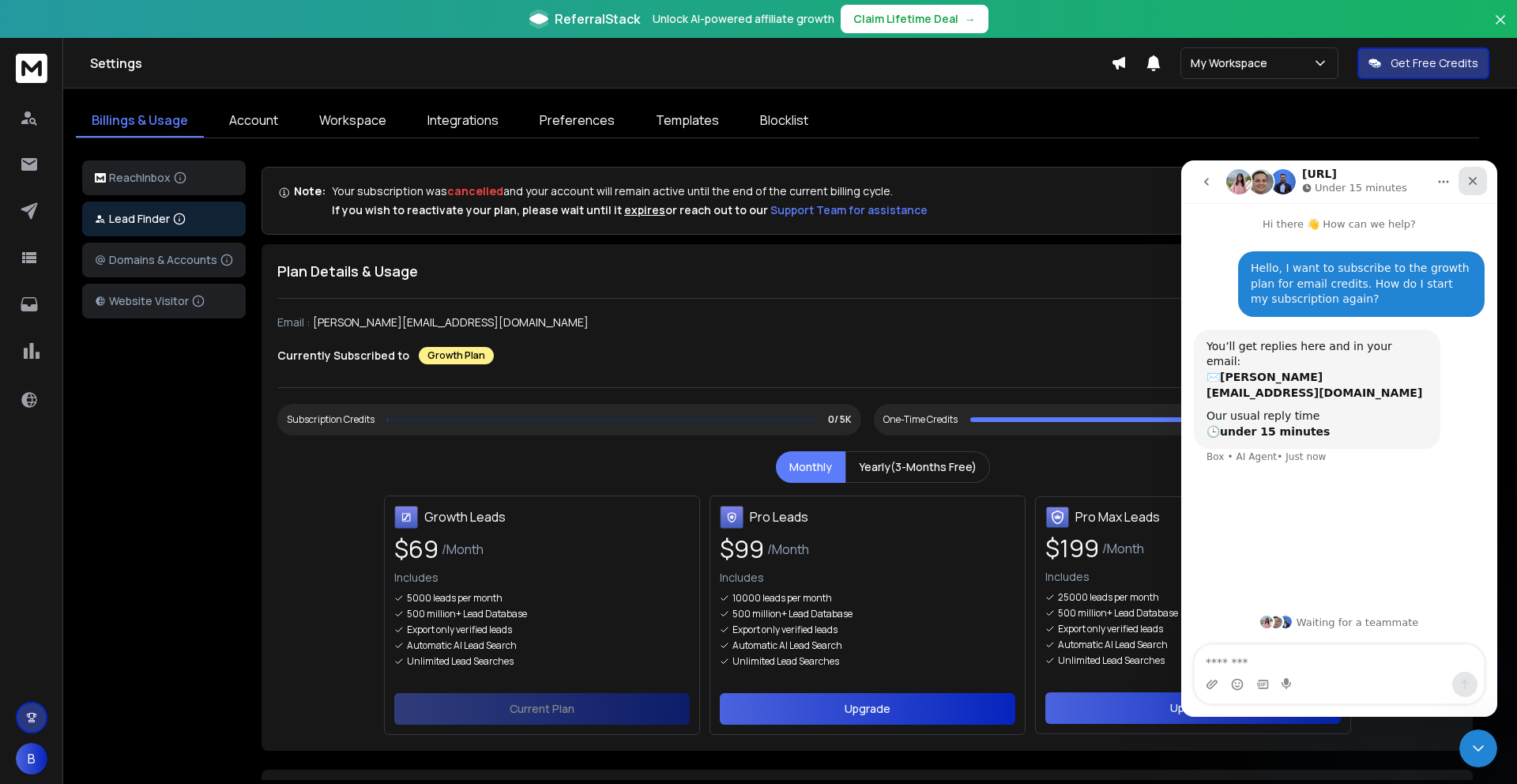
click at [1464, 187] on div "Close" at bounding box center [1472, 181] width 28 height 28
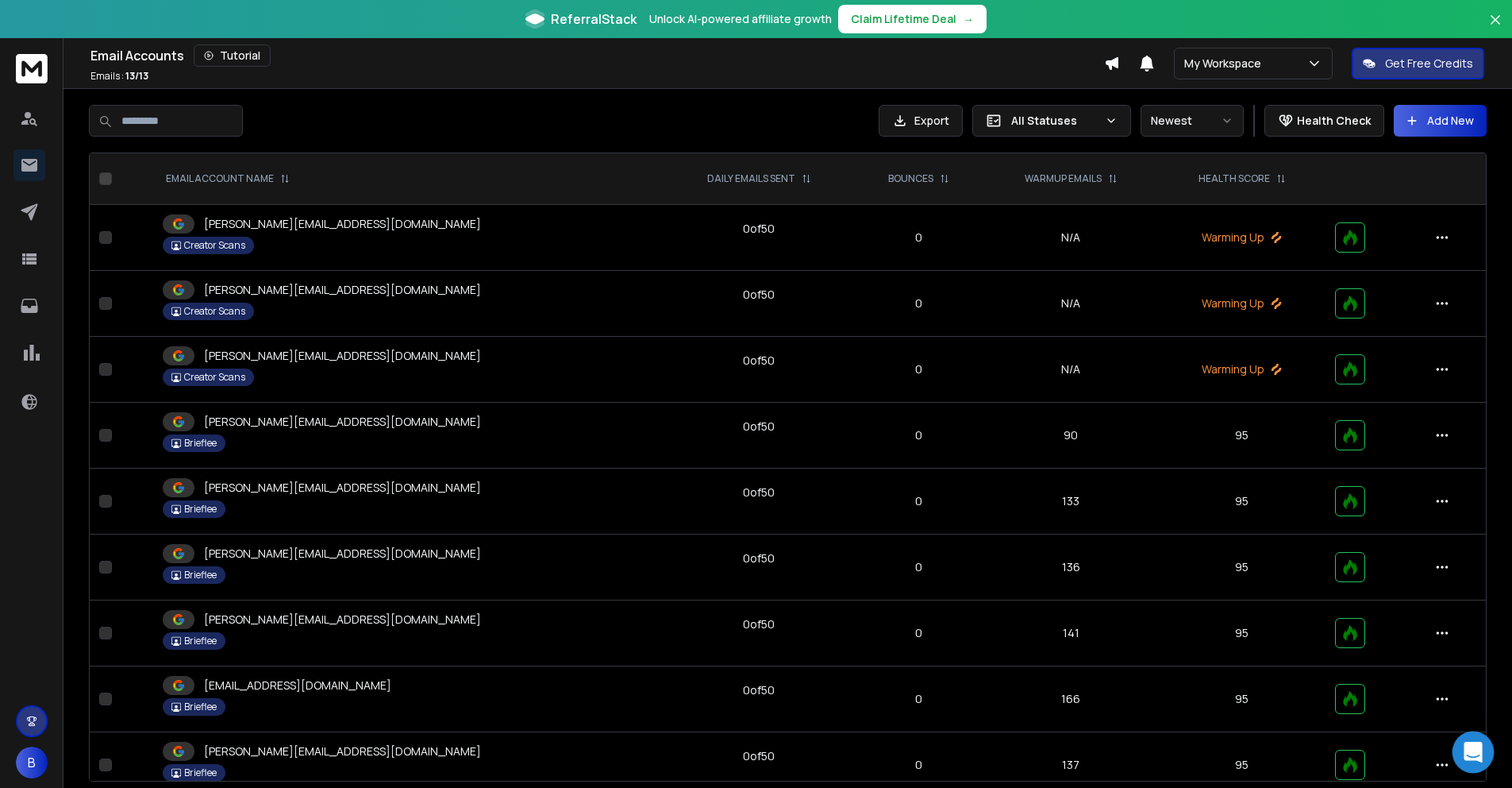
click at [1479, 746] on icon "Open Intercom Messenger" at bounding box center [1473, 752] width 19 height 20
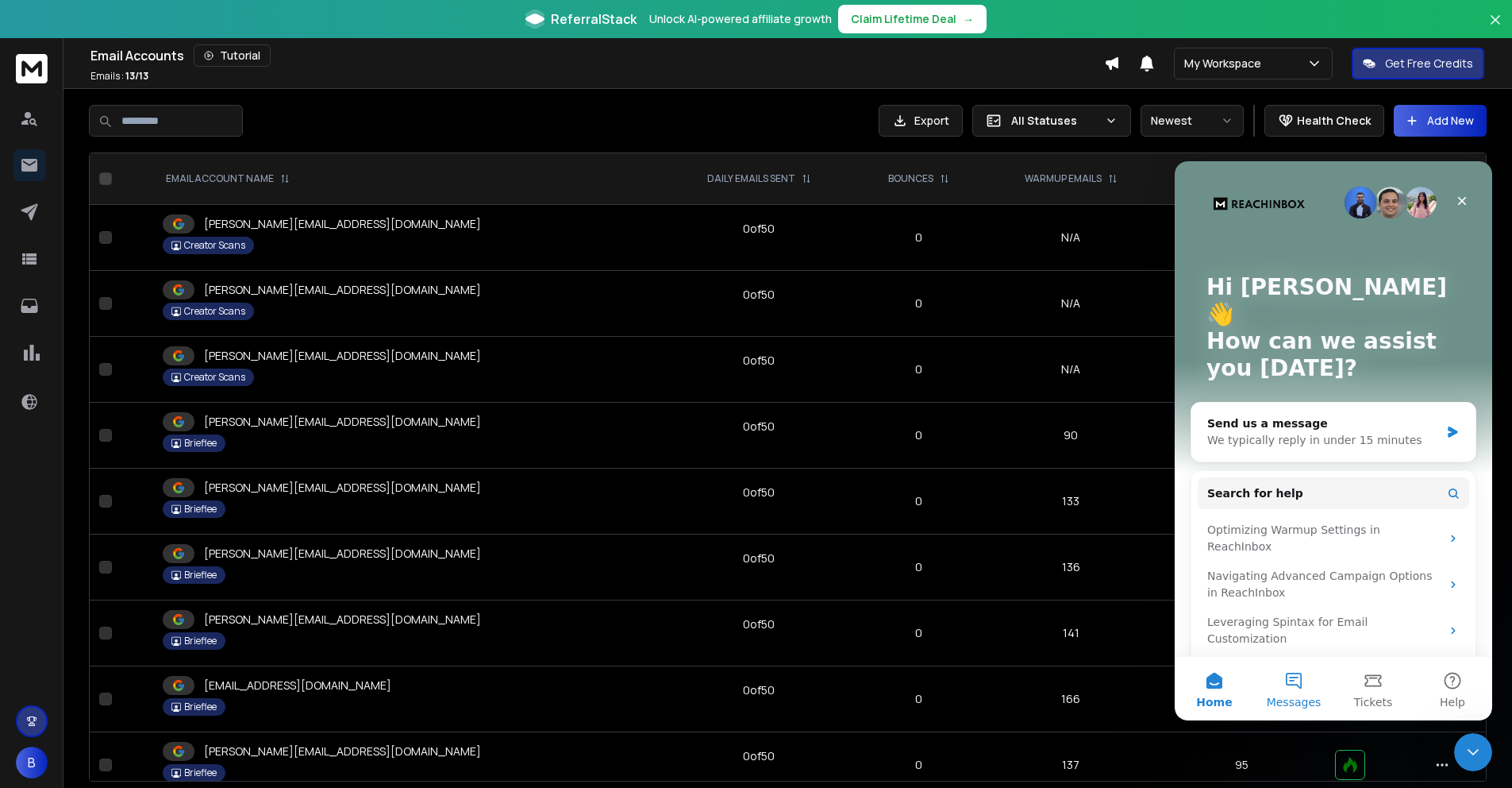
click at [1295, 684] on button "Messages" at bounding box center [1294, 689] width 80 height 64
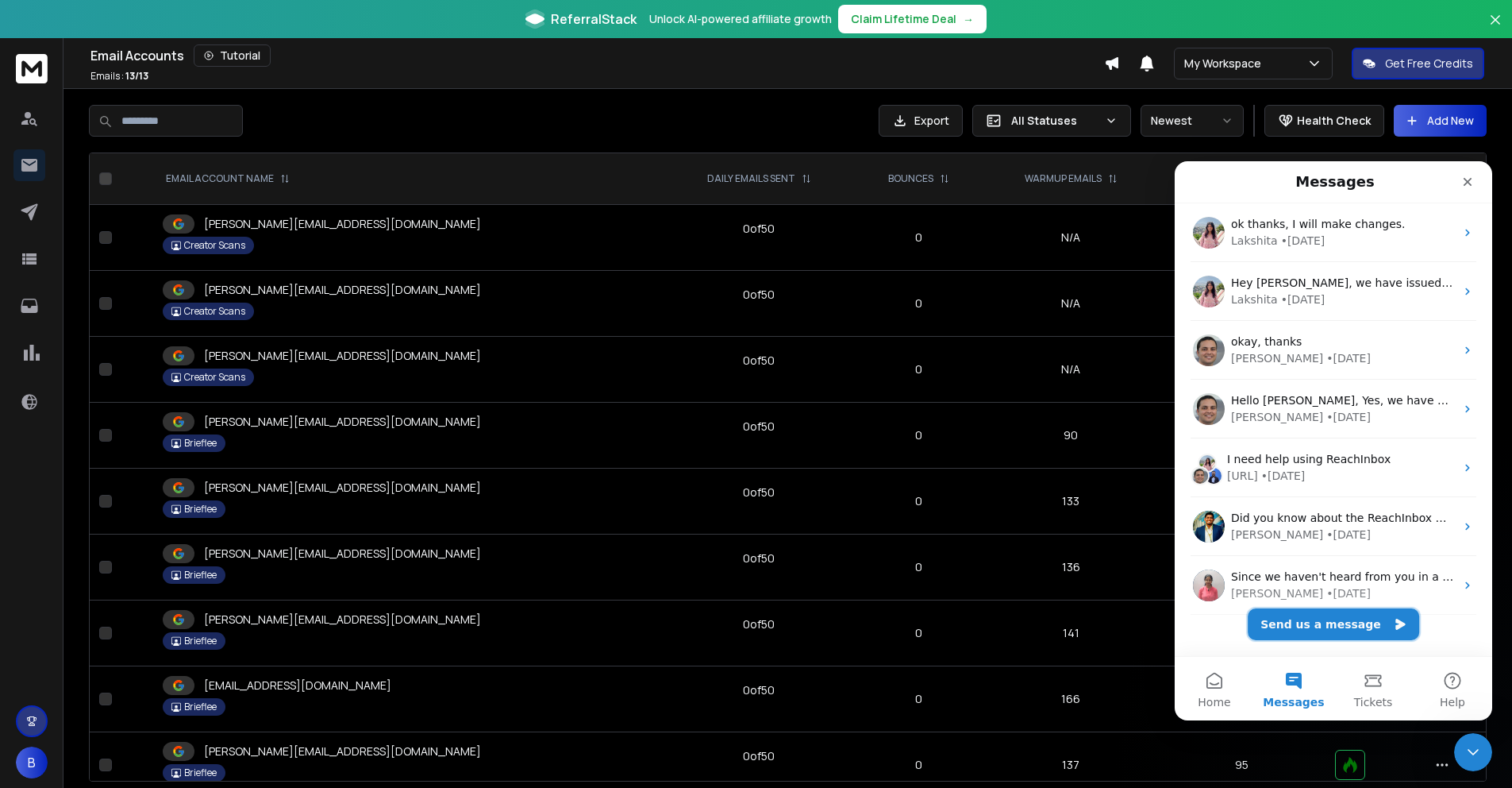
click at [1320, 627] on button "Send us a message" at bounding box center [1334, 624] width 172 height 32
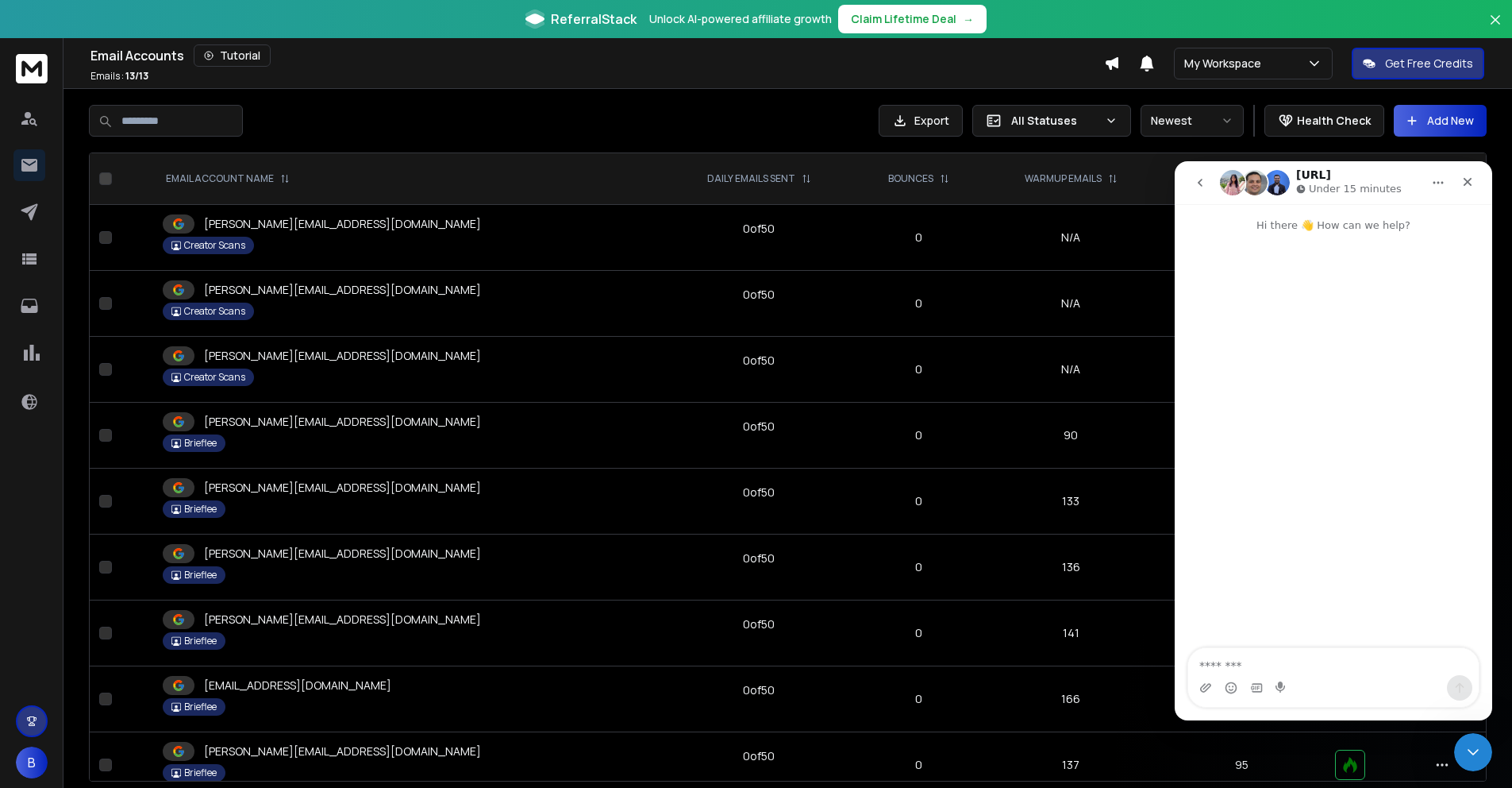
click at [1304, 670] on textarea "Message…" at bounding box center [1333, 661] width 290 height 27
type textarea "**********"
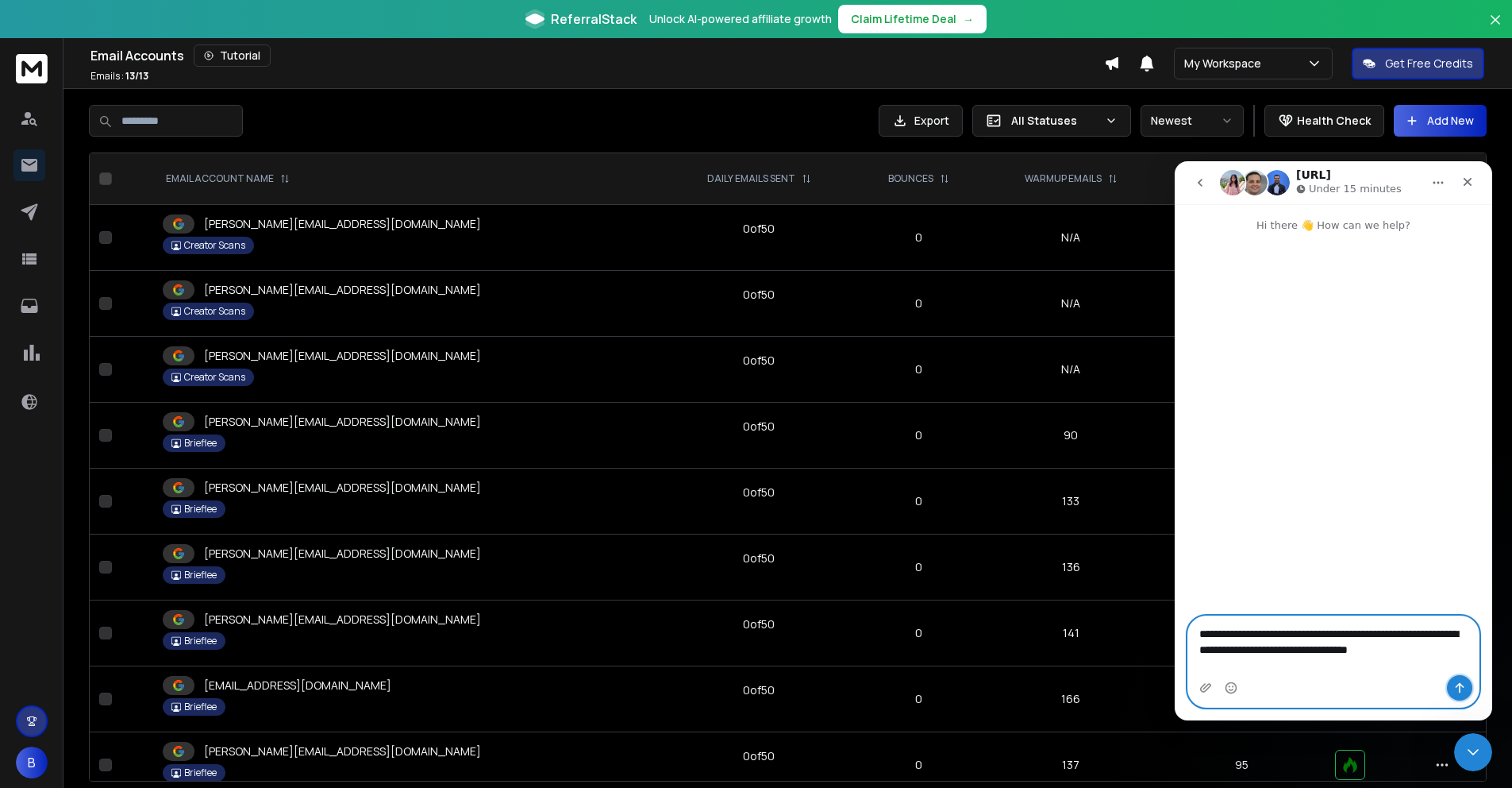
click at [1454, 683] on icon "Send a message…" at bounding box center [1460, 687] width 12 height 12
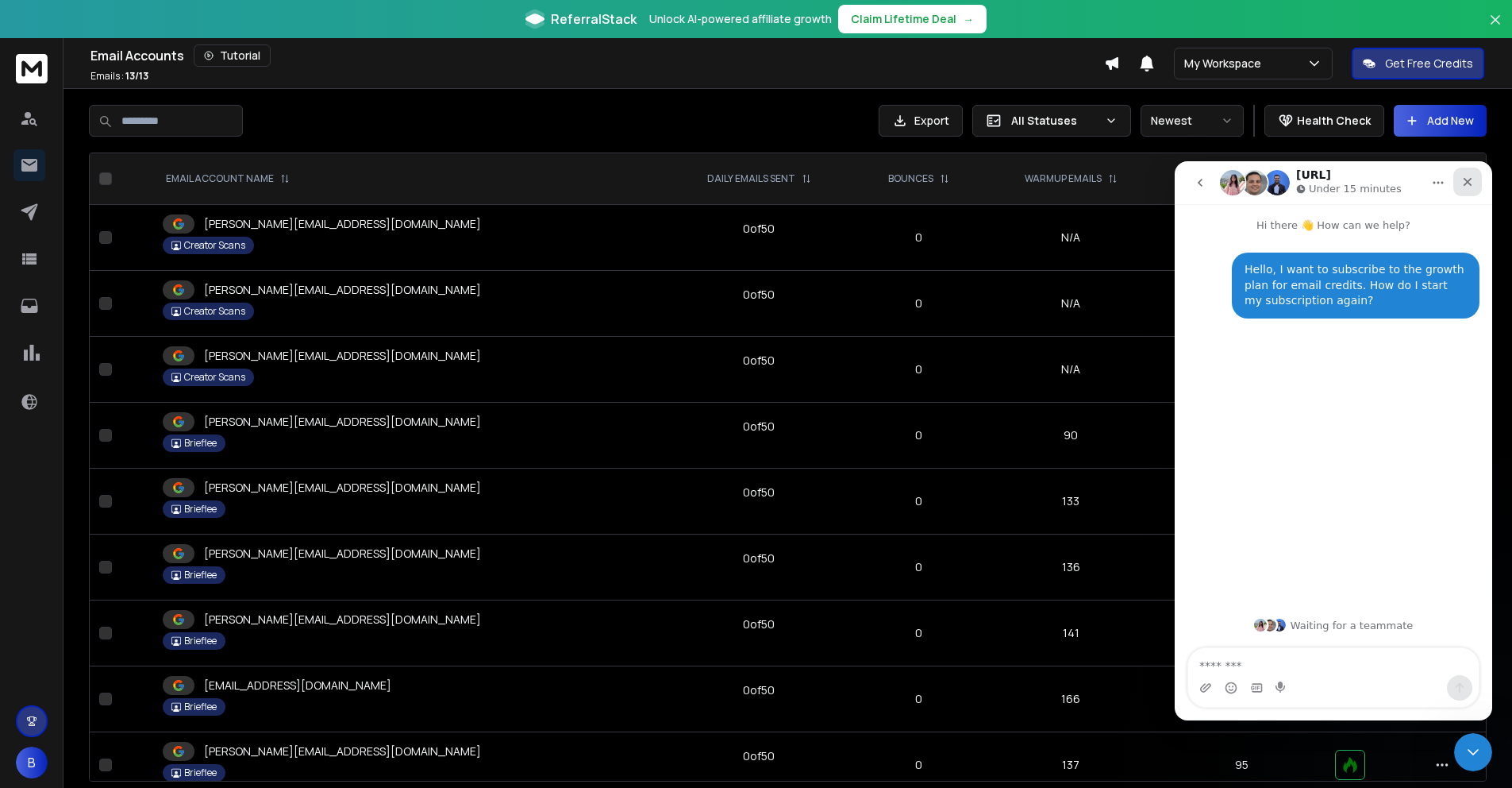
click at [1477, 180] on div "Close" at bounding box center [1468, 182] width 28 height 28
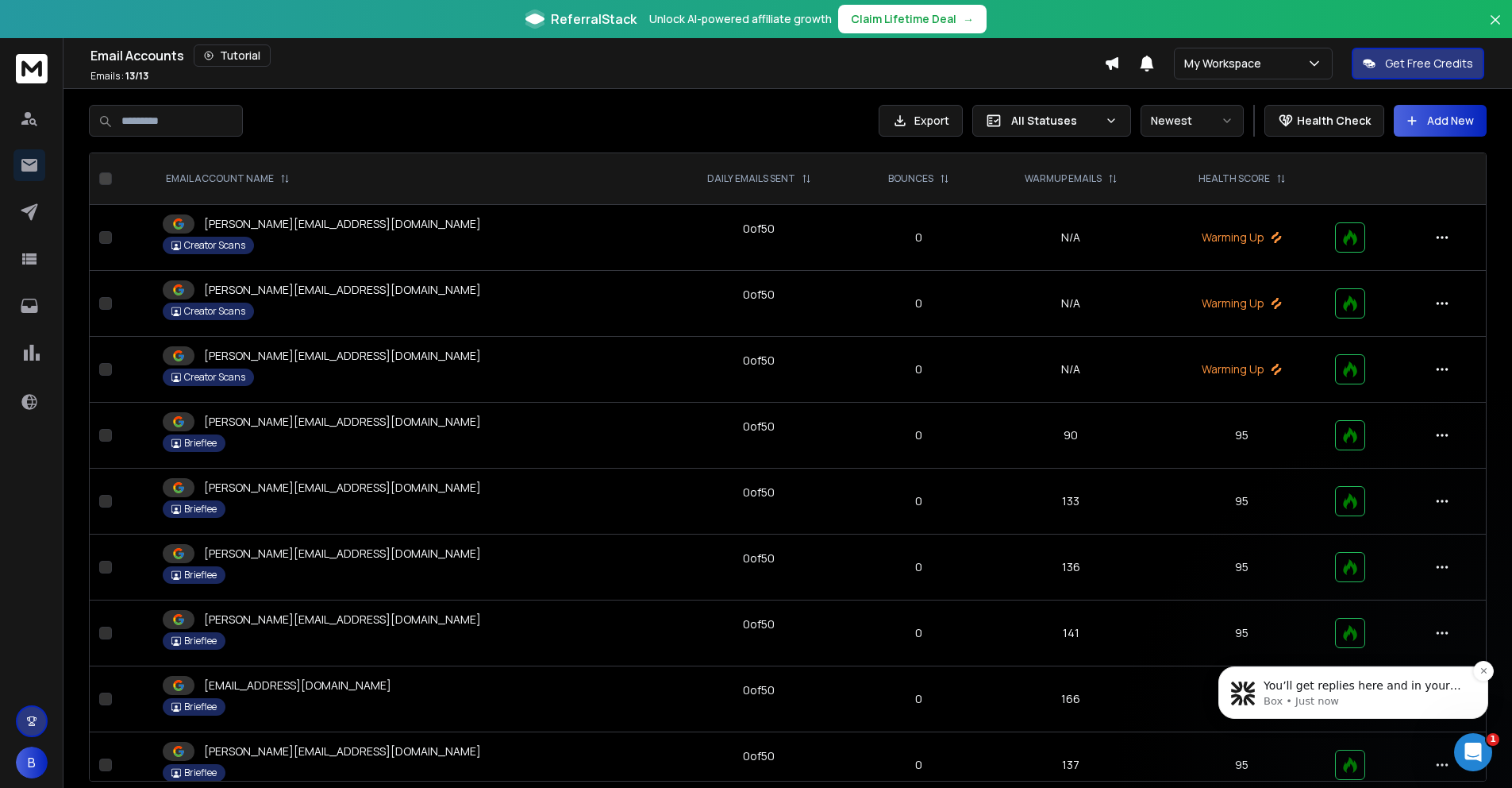
click at [1358, 689] on span "You’ll get replies here and in your email: ✉️ bev@overploy.com Our usual reply …" at bounding box center [1362, 717] width 197 height 76
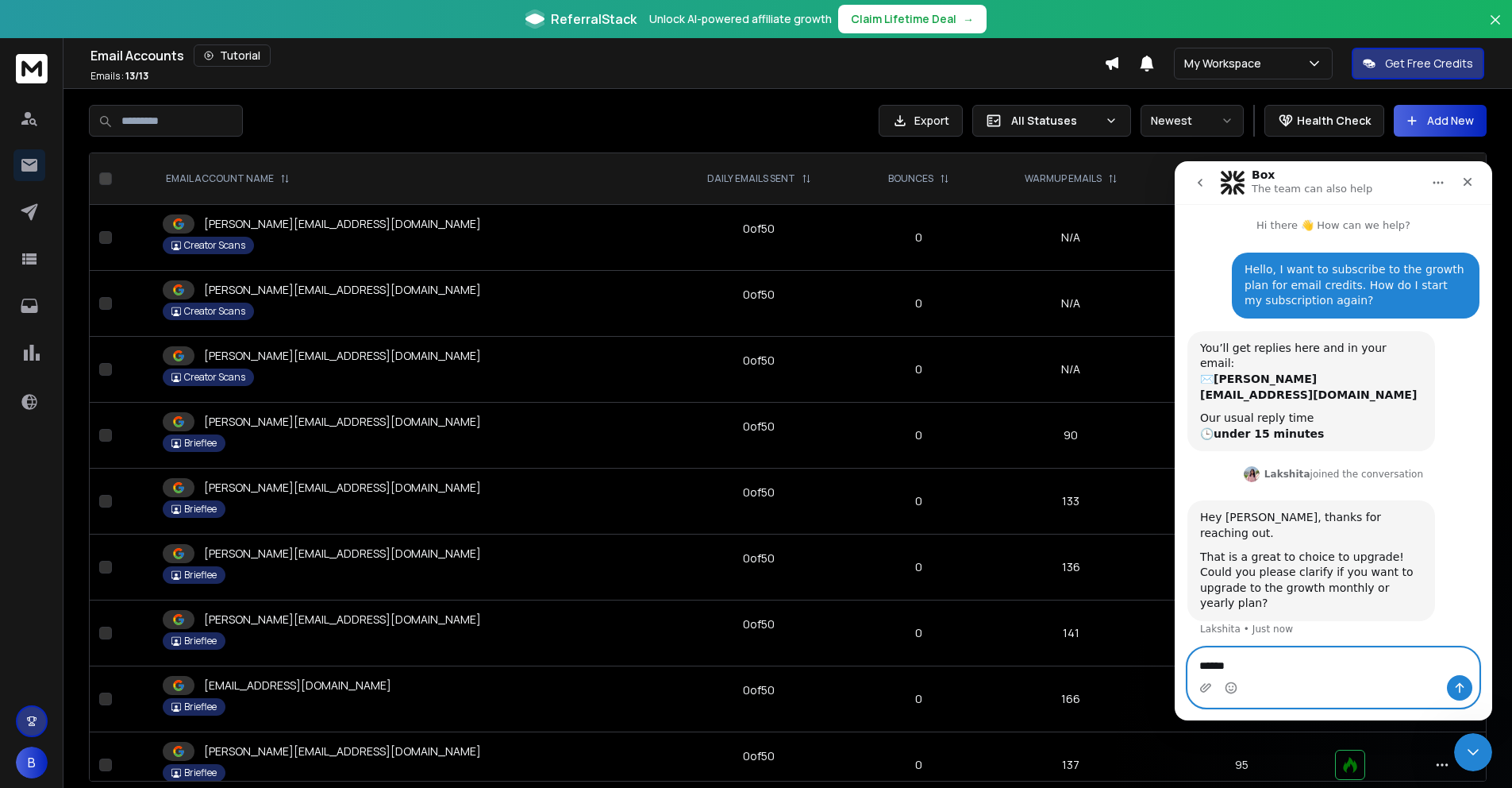
type textarea "*******"
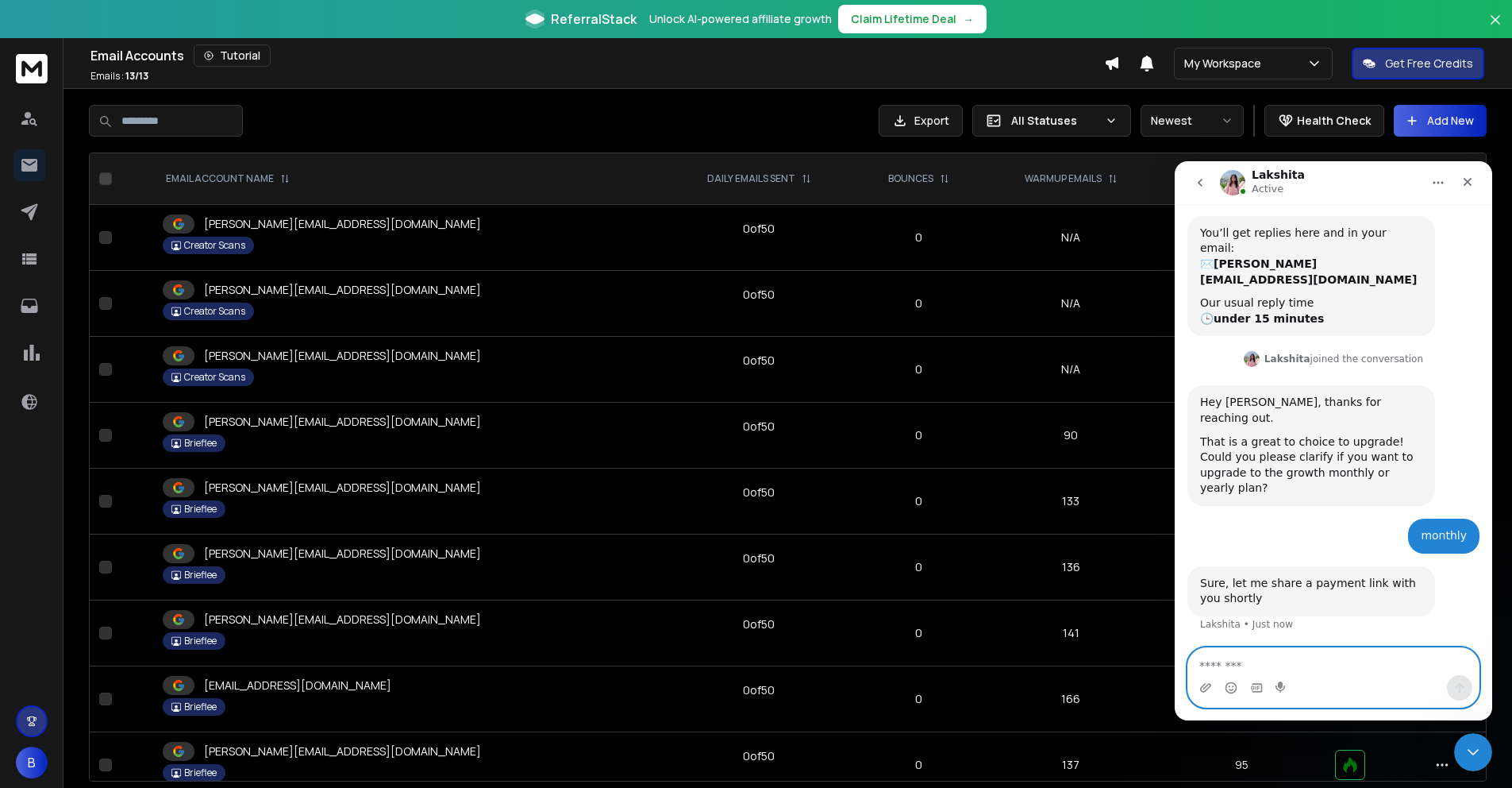
scroll to position [54, 0]
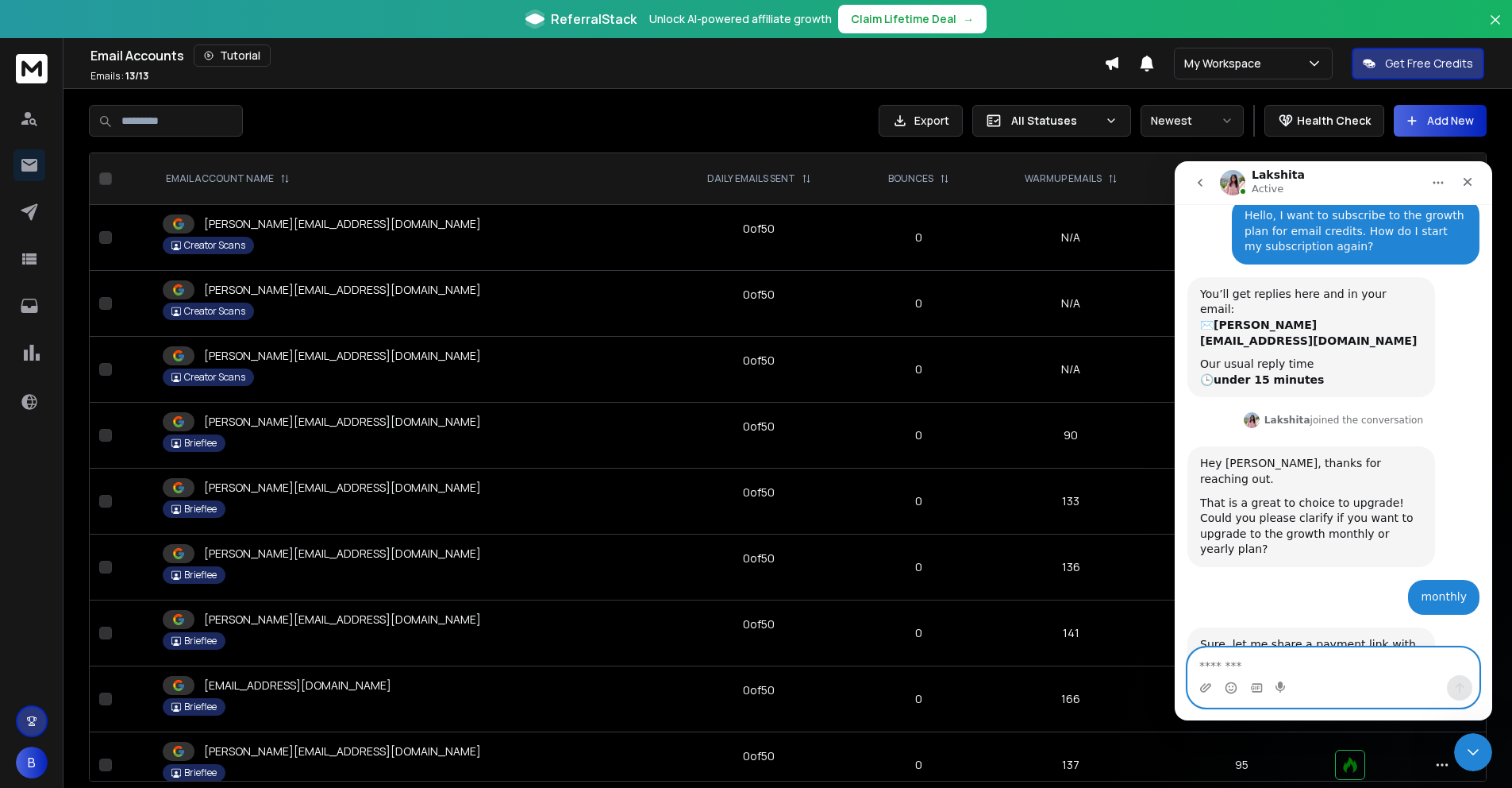
click at [1320, 657] on textarea "Message…" at bounding box center [1333, 661] width 290 height 27
type textarea "**"
